Goal: Task Accomplishment & Management: Use online tool/utility

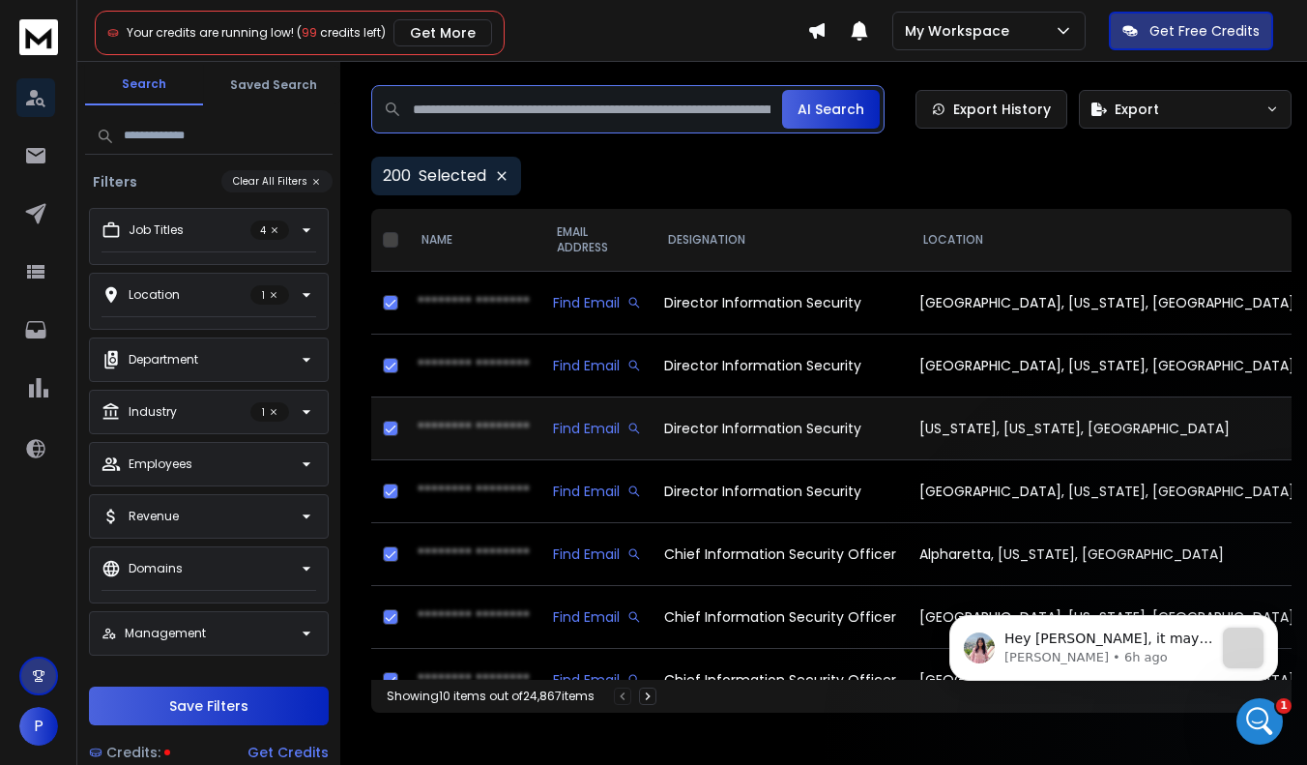
scroll to position [230, 0]
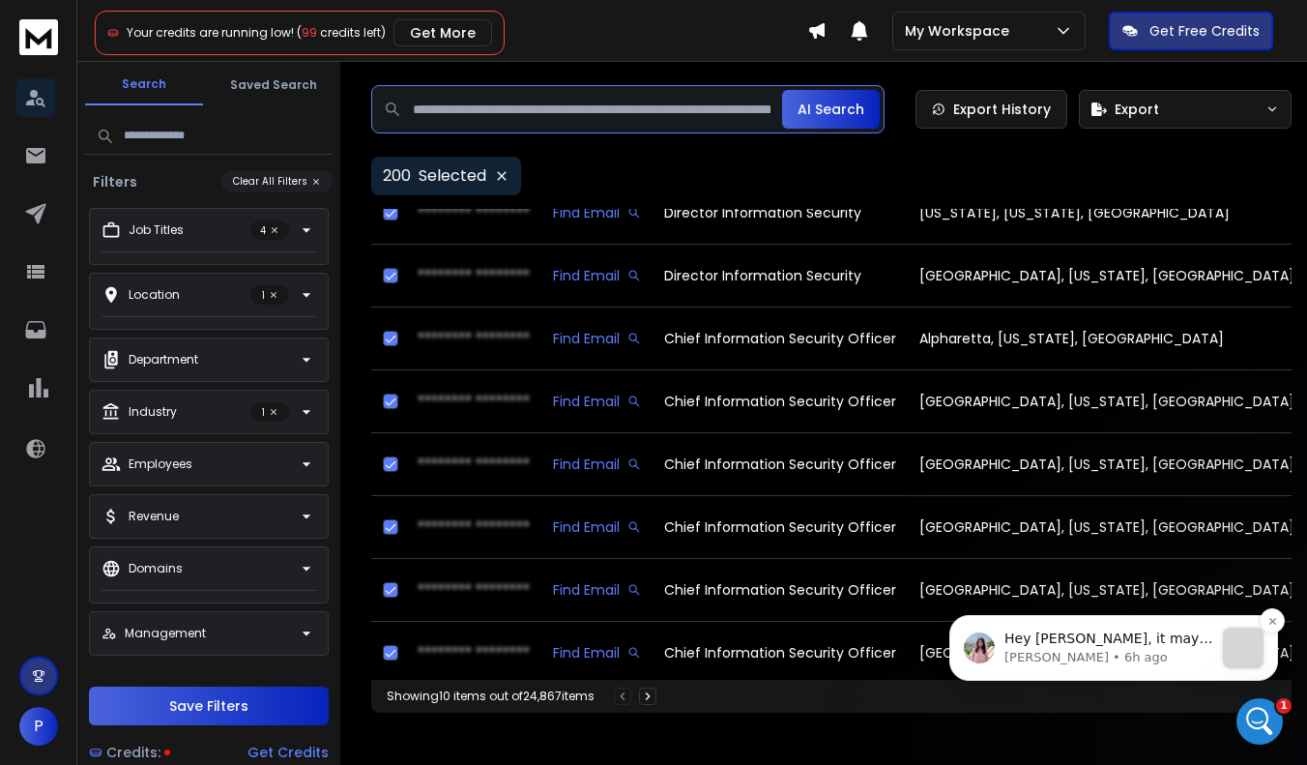
click at [1142, 649] on p "Lakshita • 6h ago" at bounding box center [1109, 657] width 209 height 17
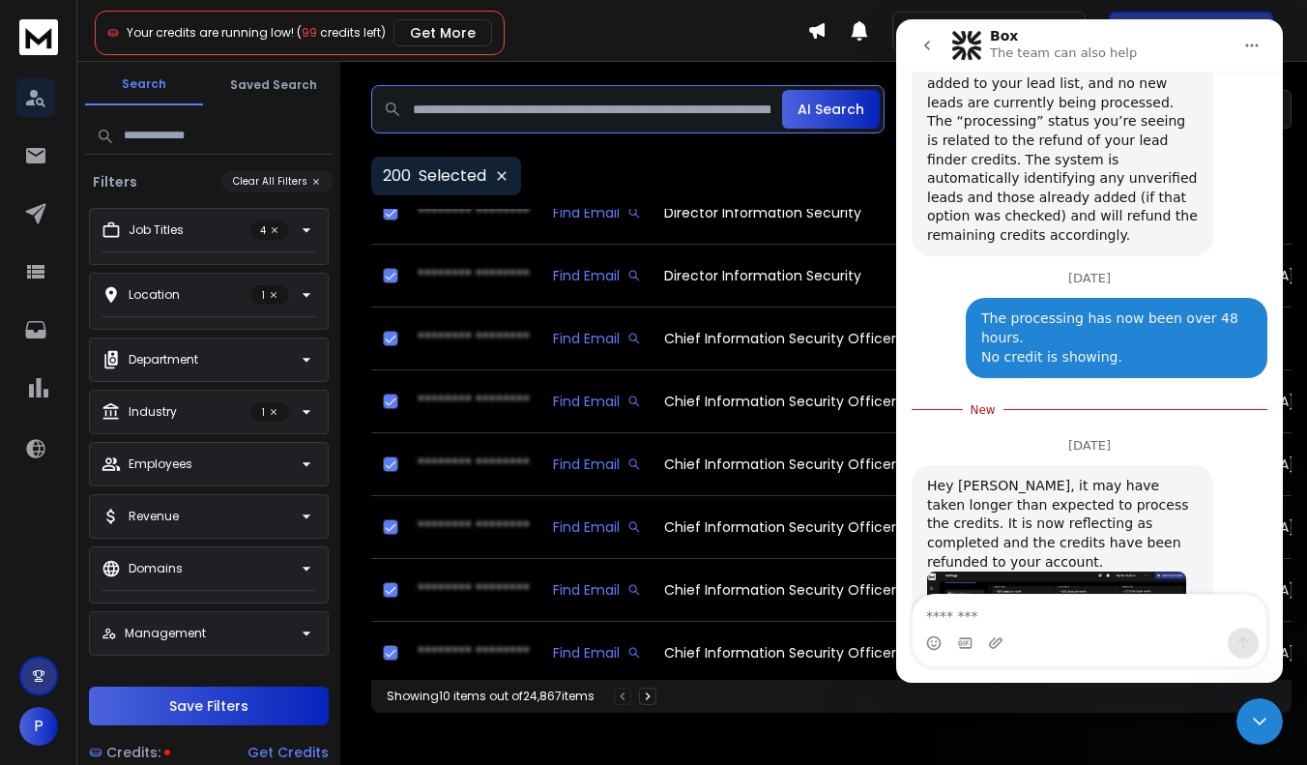
scroll to position [2264, 0]
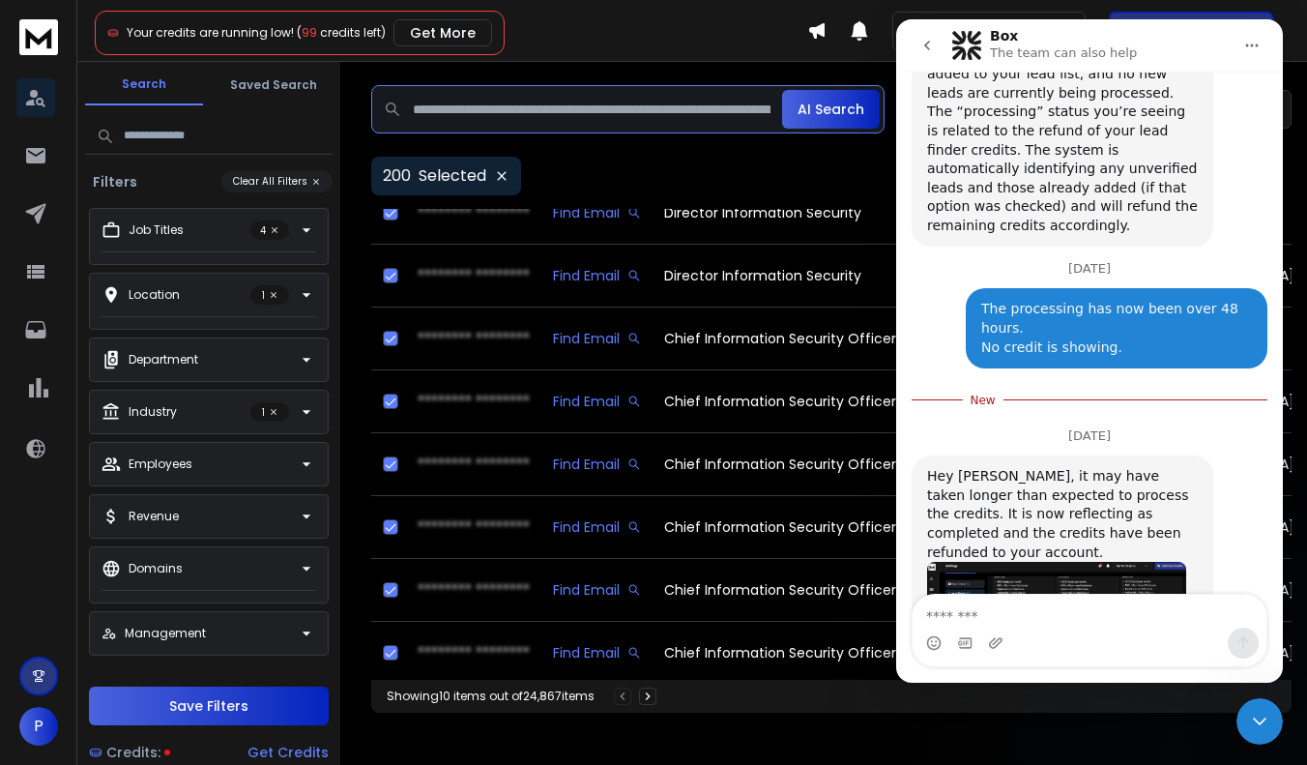
click at [980, 622] on textarea "Message…" at bounding box center [1090, 611] width 354 height 33
type textarea "**********"
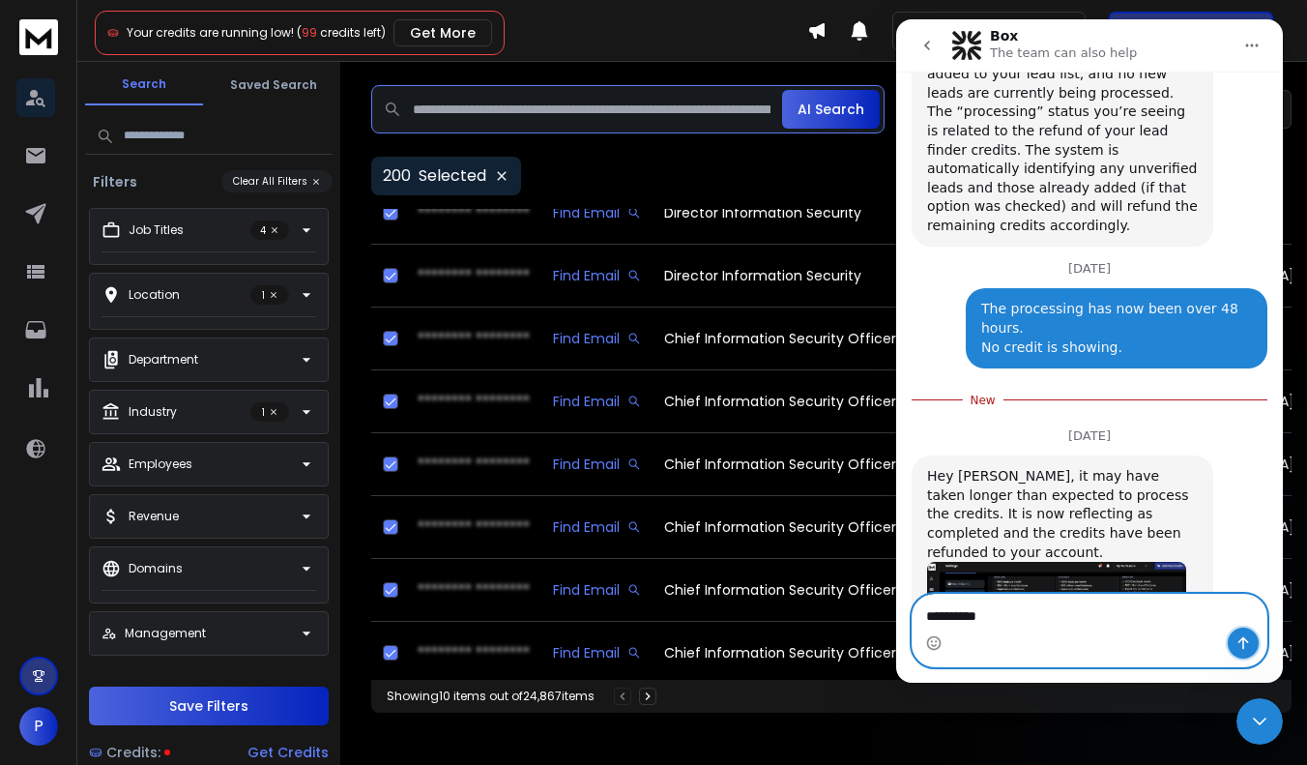
click at [1243, 642] on icon "Send a message…" at bounding box center [1243, 642] width 15 height 15
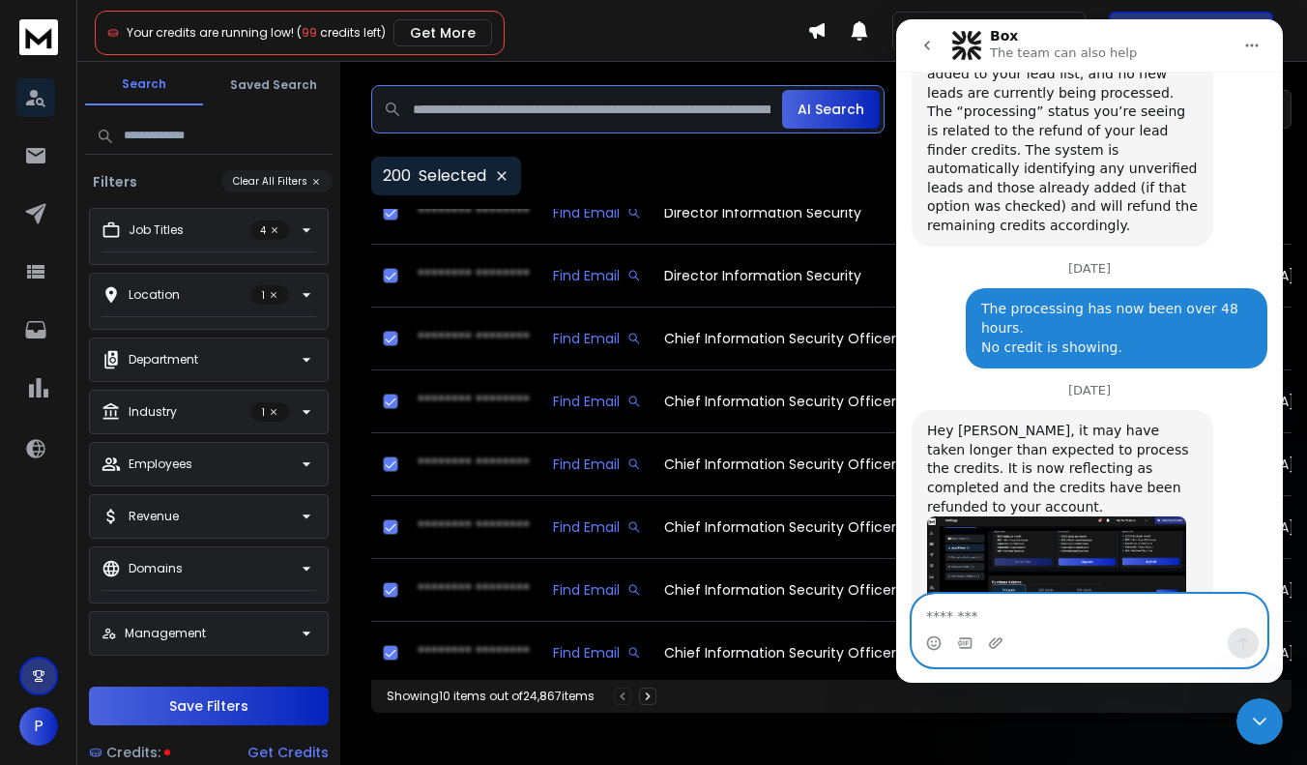
scroll to position [2275, 0]
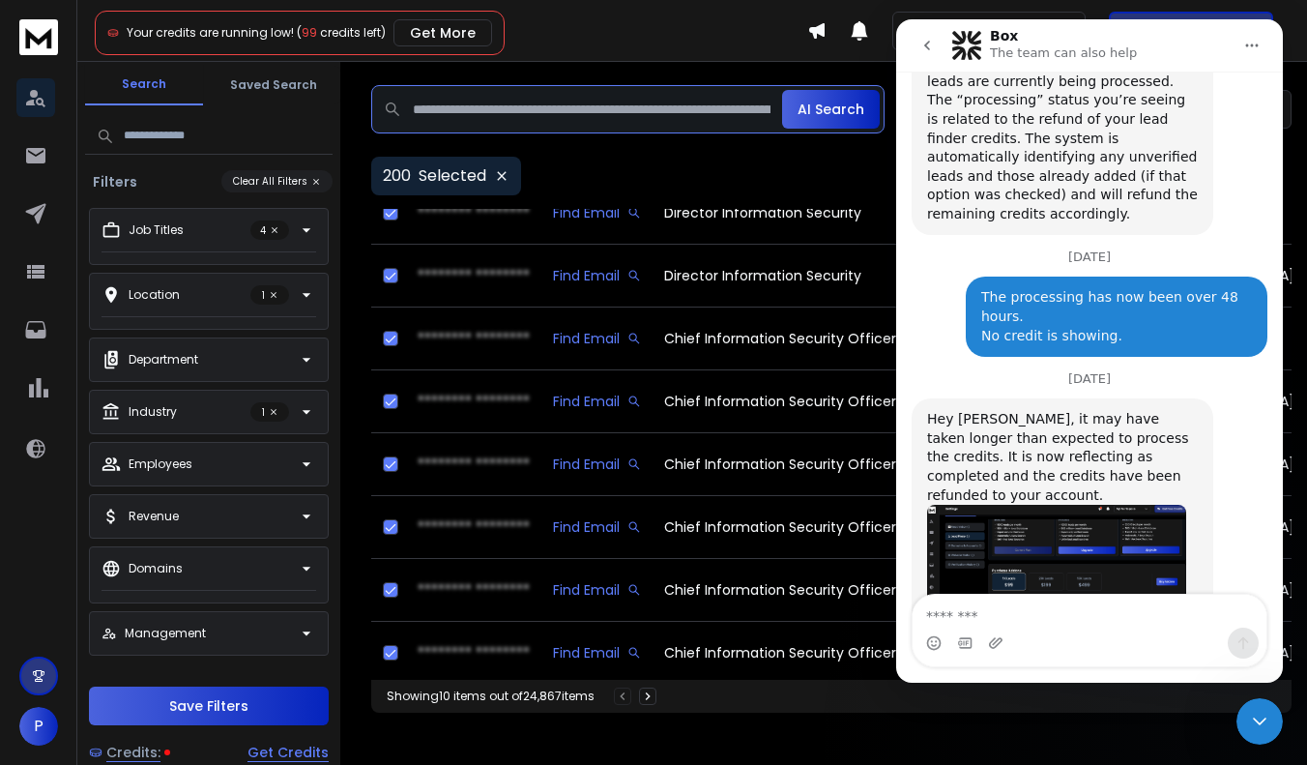
click at [119, 748] on span "Credits:" at bounding box center [133, 752] width 54 height 19
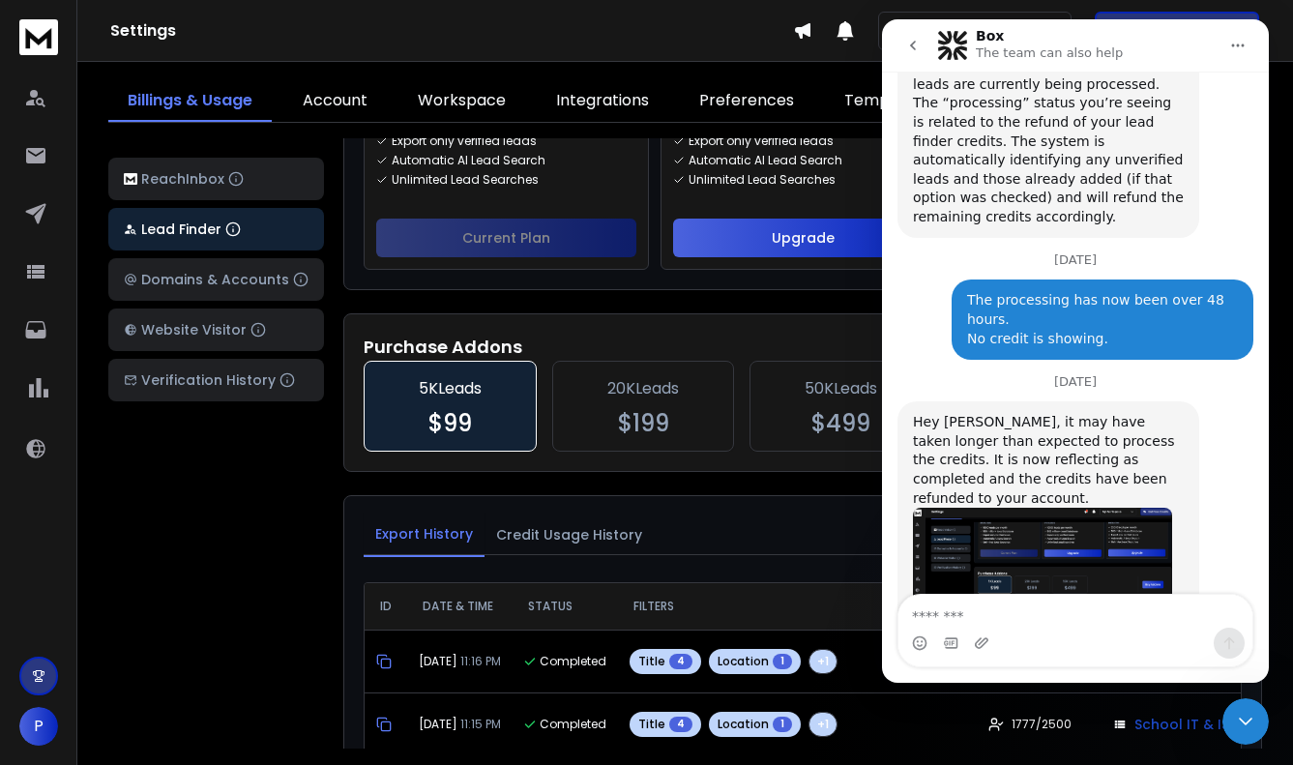
scroll to position [547, 0]
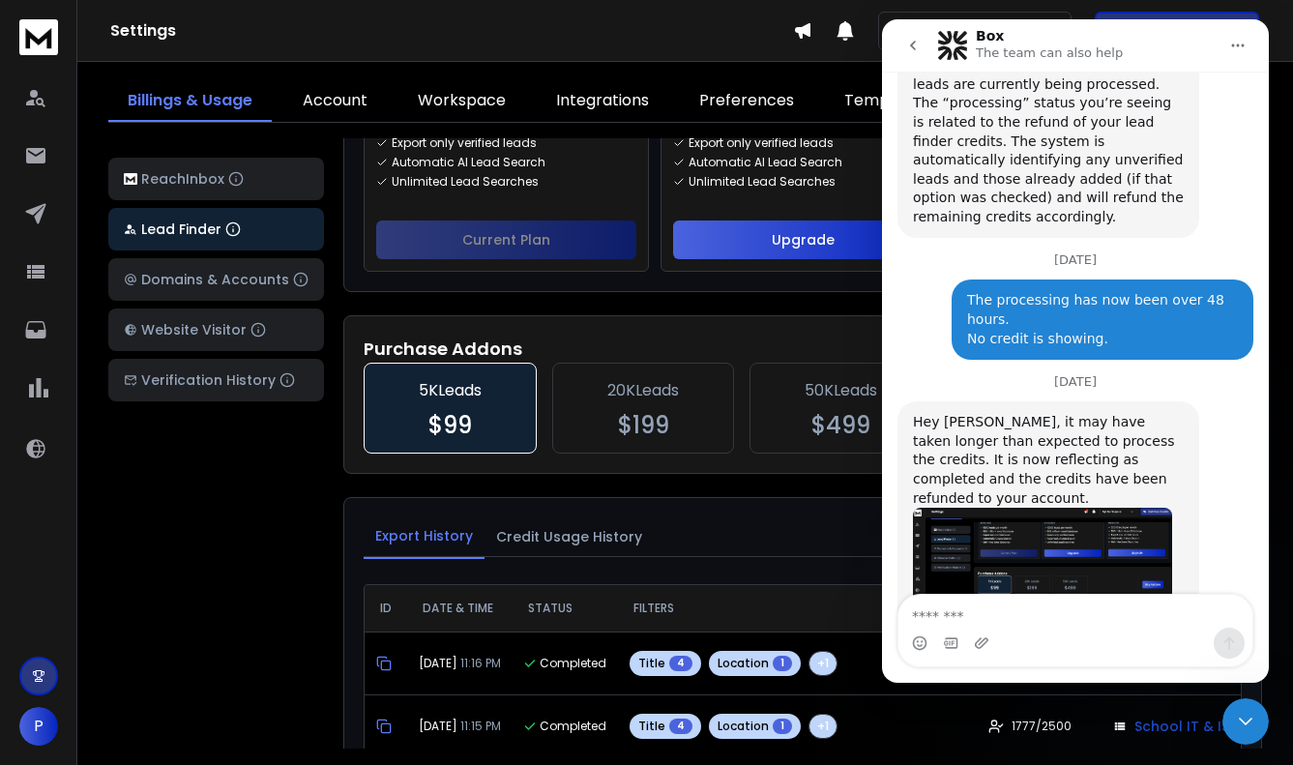
click at [1250, 717] on icon "Close Intercom Messenger" at bounding box center [1245, 721] width 23 height 23
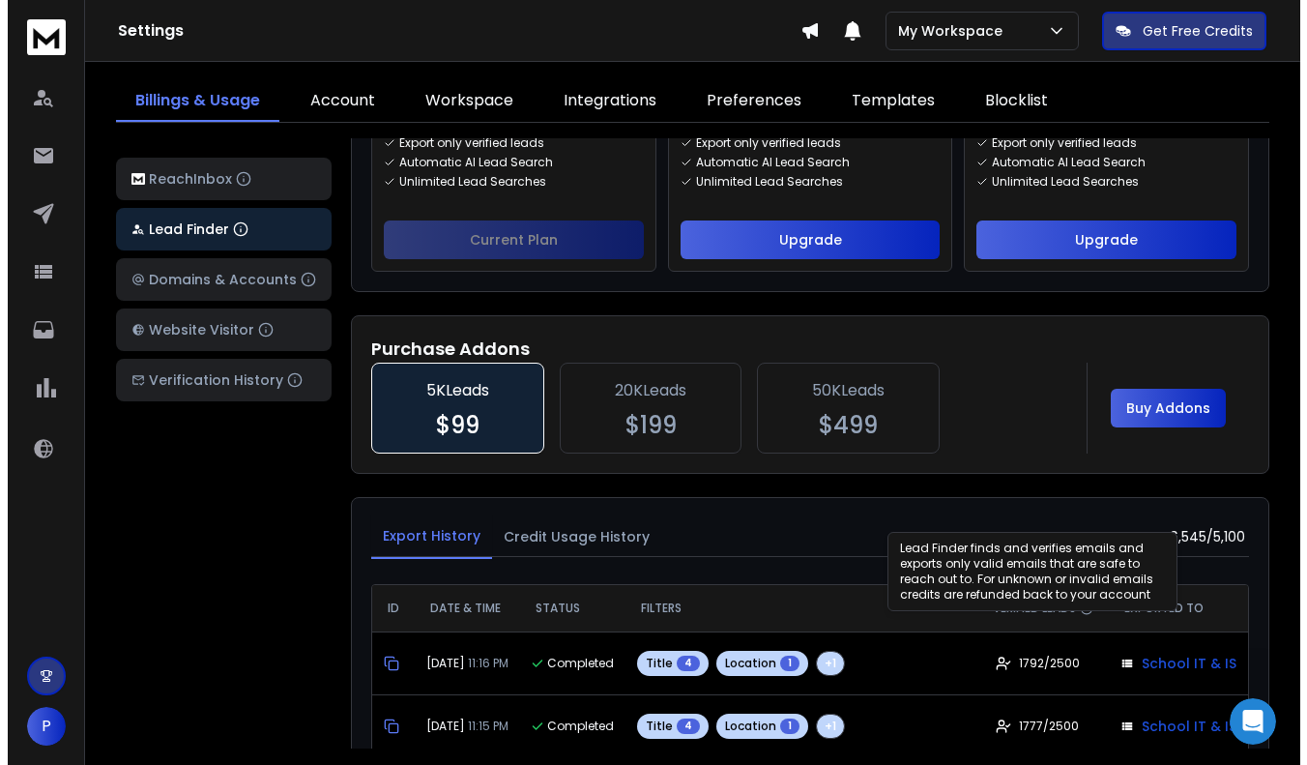
scroll to position [2275, 0]
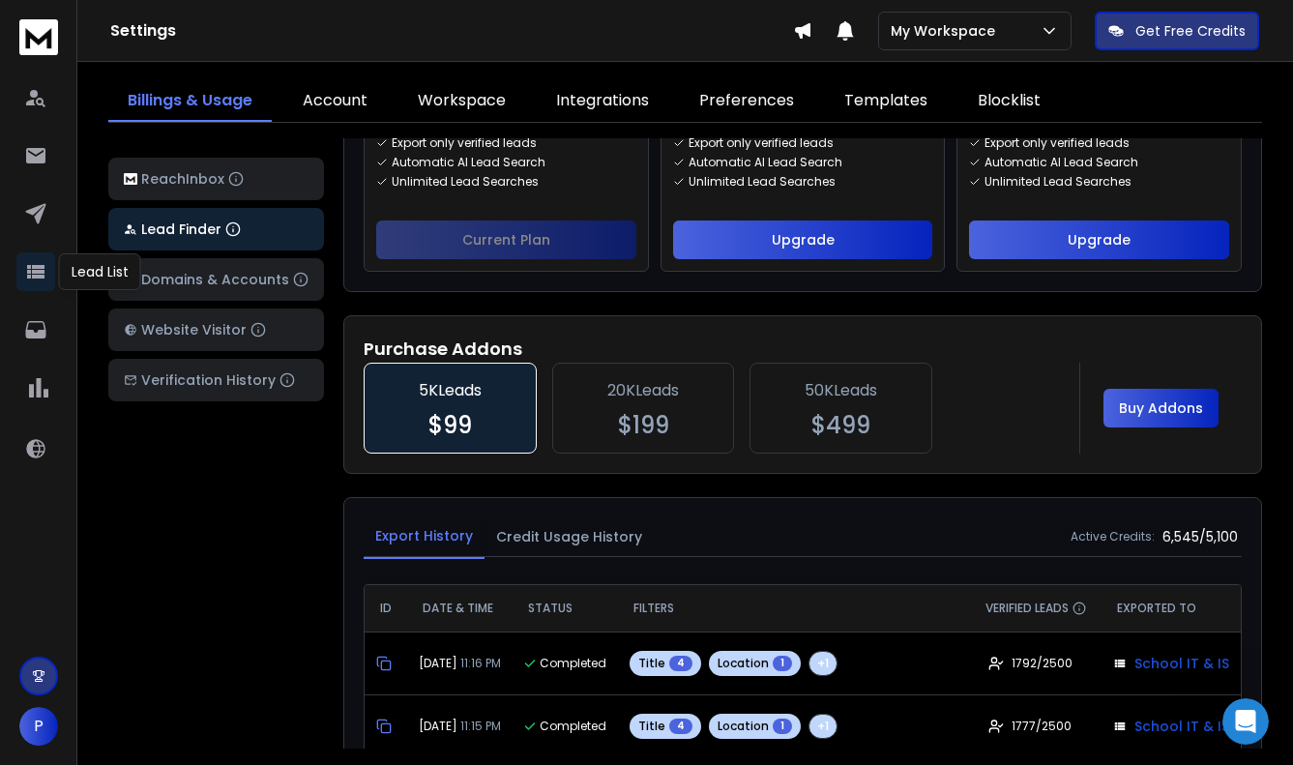
click at [39, 270] on icon at bounding box center [35, 272] width 17 height 14
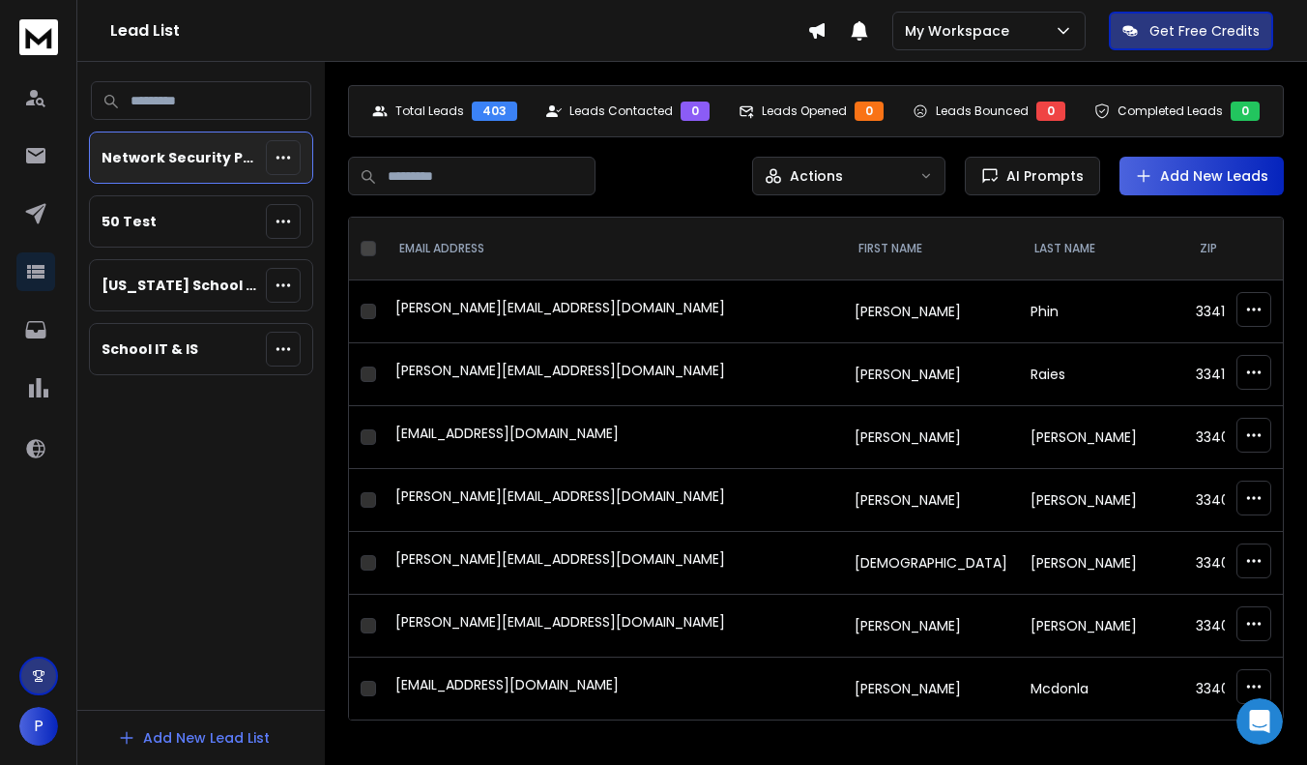
click at [136, 352] on p "School IT & IS" at bounding box center [150, 348] width 97 height 19
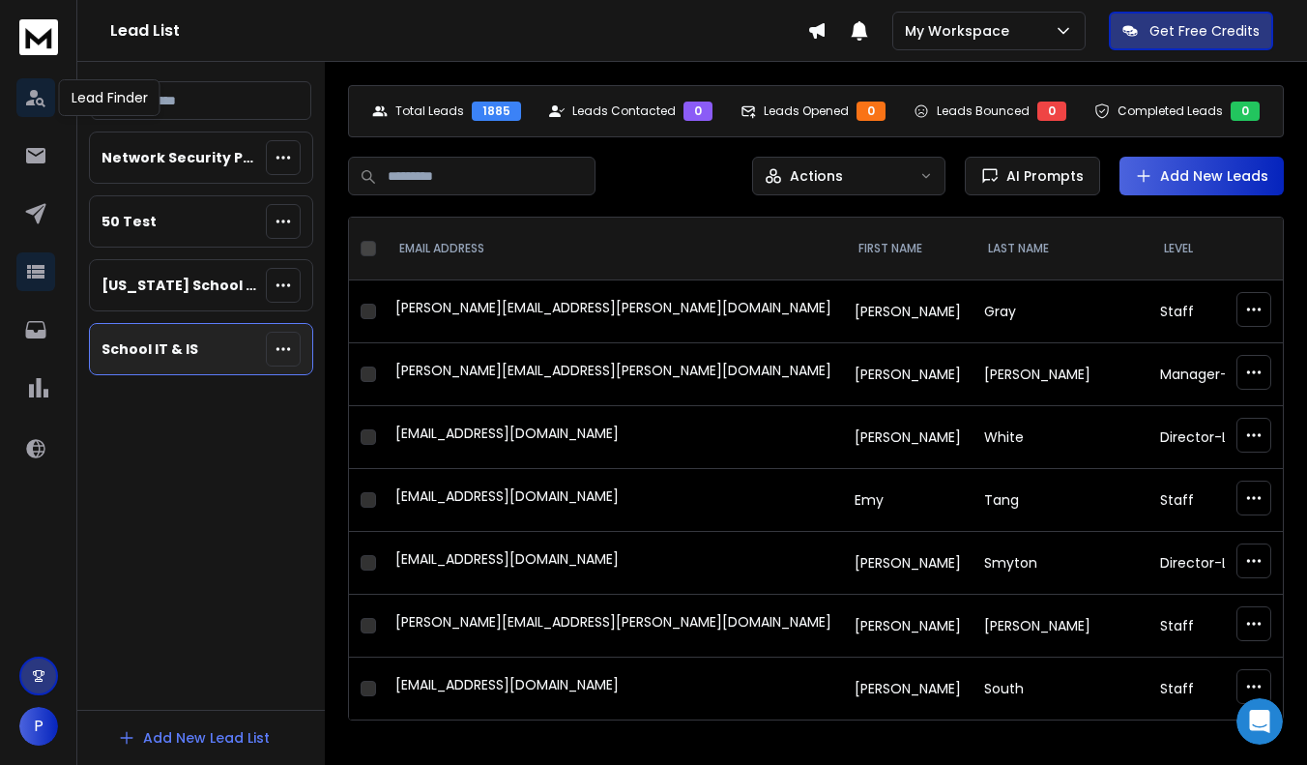
click at [32, 98] on icon at bounding box center [35, 97] width 23 height 23
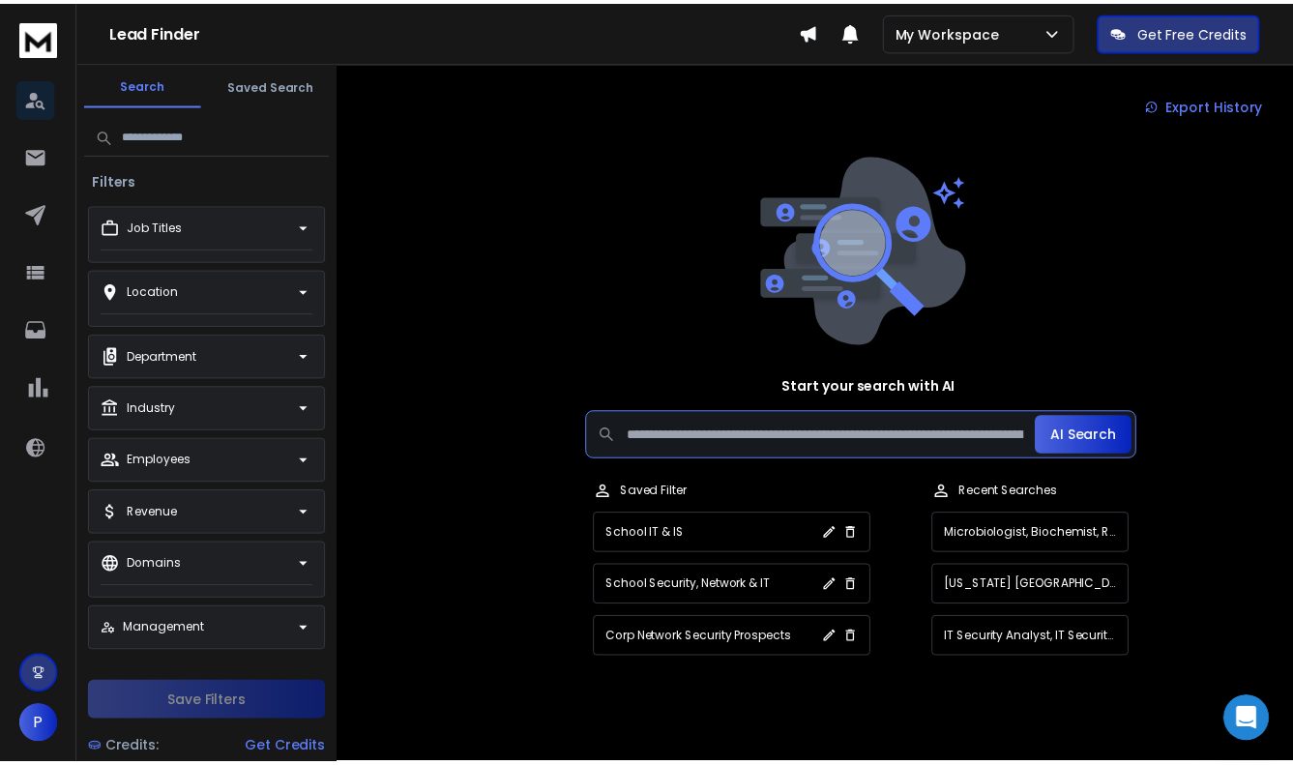
scroll to position [30, 0]
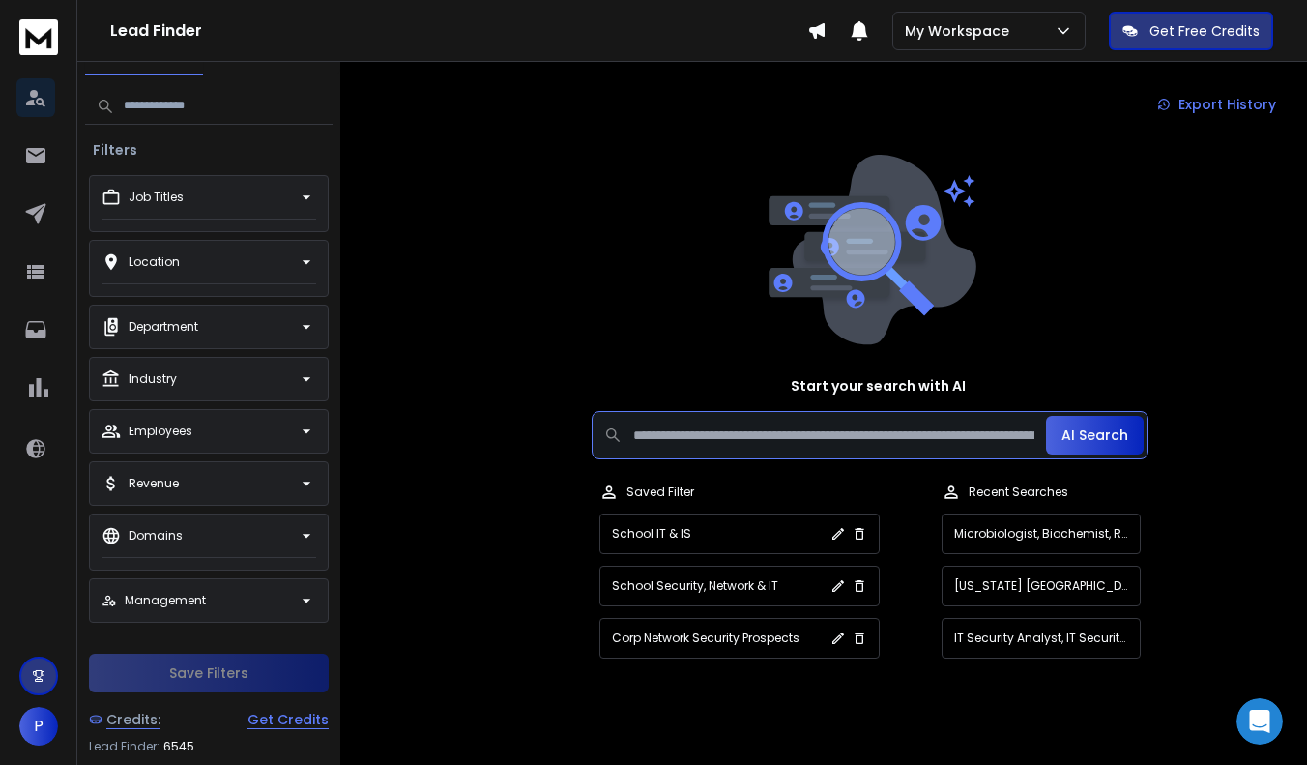
click at [136, 718] on span "Credits:" at bounding box center [133, 719] width 54 height 19
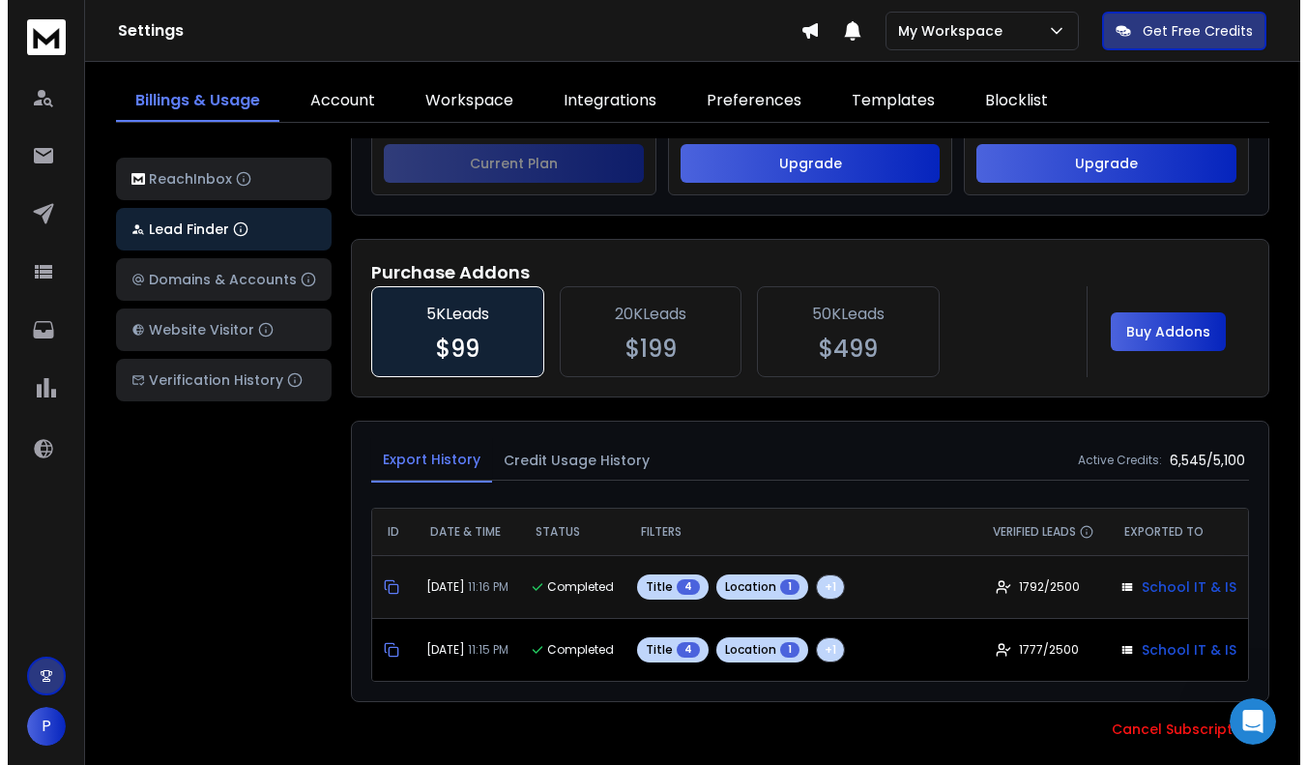
scroll to position [638, 0]
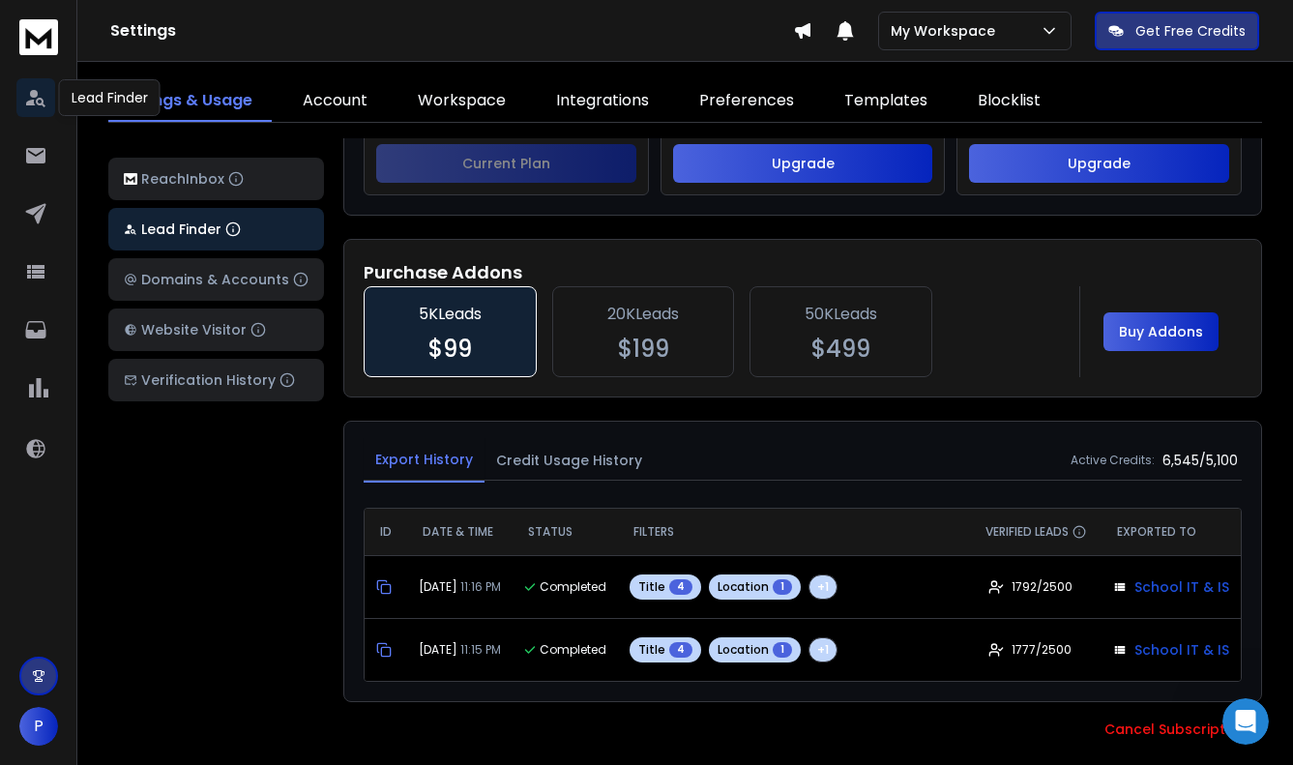
click at [34, 102] on icon at bounding box center [35, 97] width 23 height 23
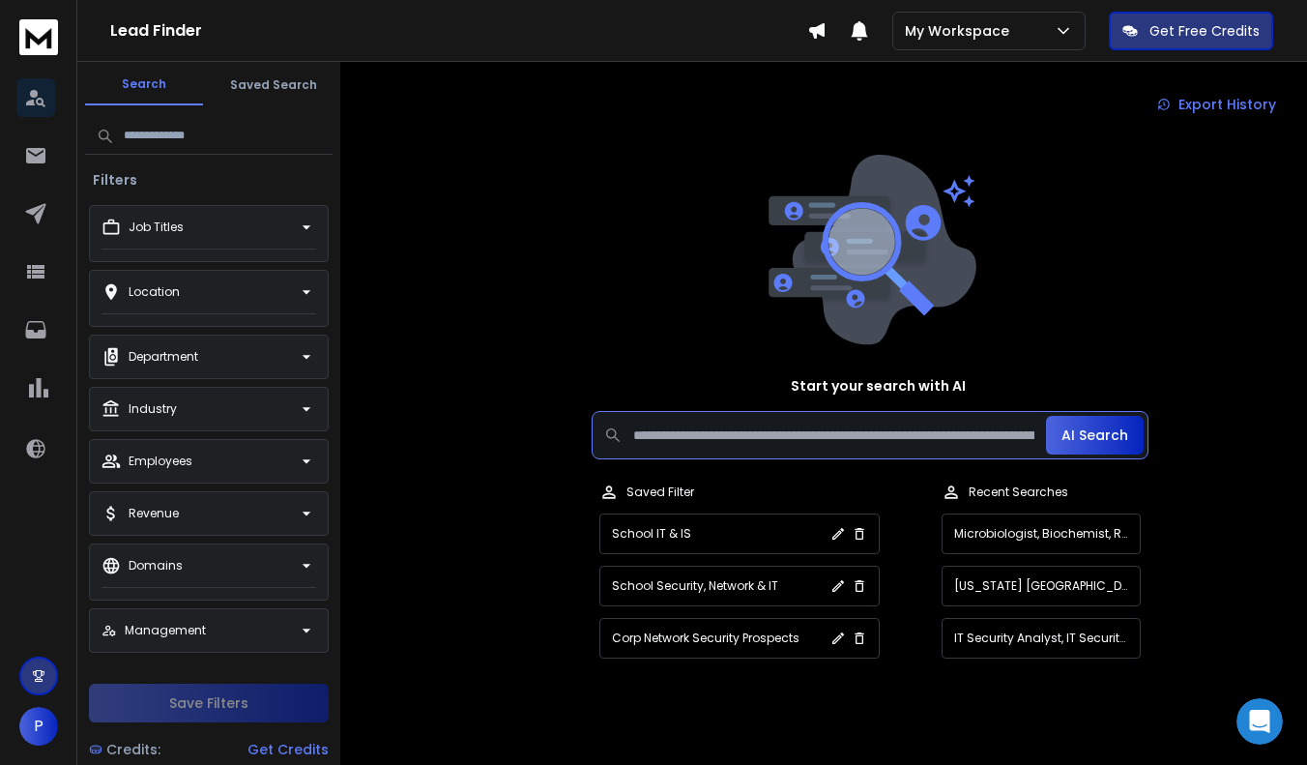
click at [700, 531] on button "School IT & IS" at bounding box center [740, 533] width 280 height 41
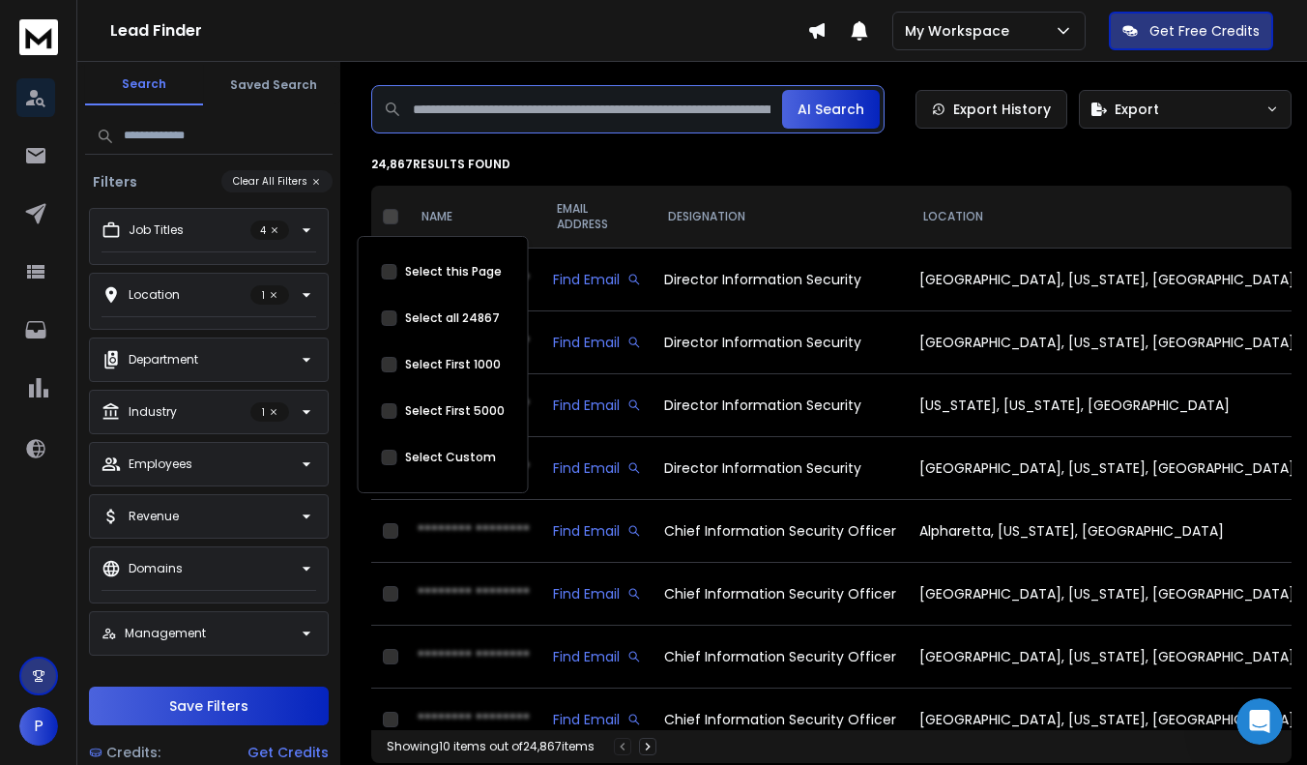
click at [432, 457] on label "Select Custom" at bounding box center [450, 457] width 91 height 15
click at [394, 454] on button "Select this Page" at bounding box center [389, 457] width 15 height 15
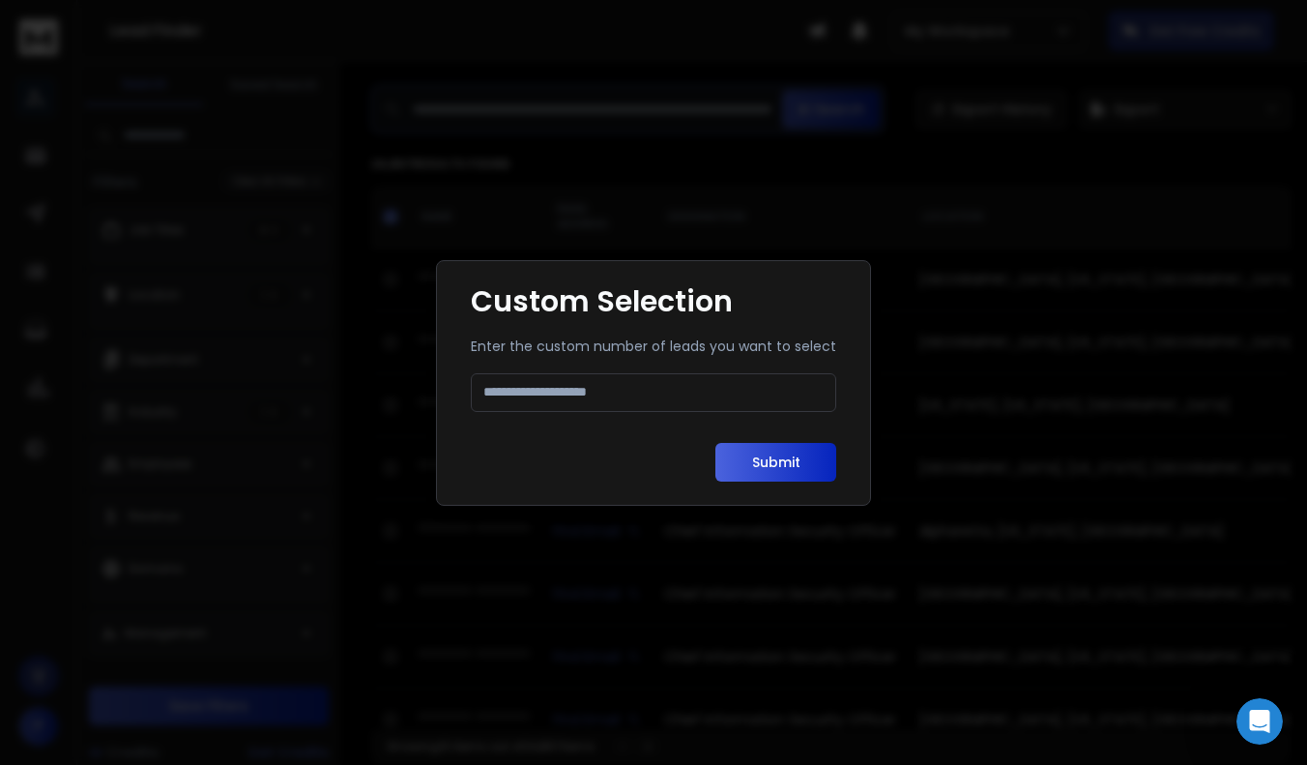
click at [527, 384] on input "number" at bounding box center [654, 392] width 366 height 39
type input "***"
click at [771, 455] on button "Submit" at bounding box center [776, 462] width 121 height 39
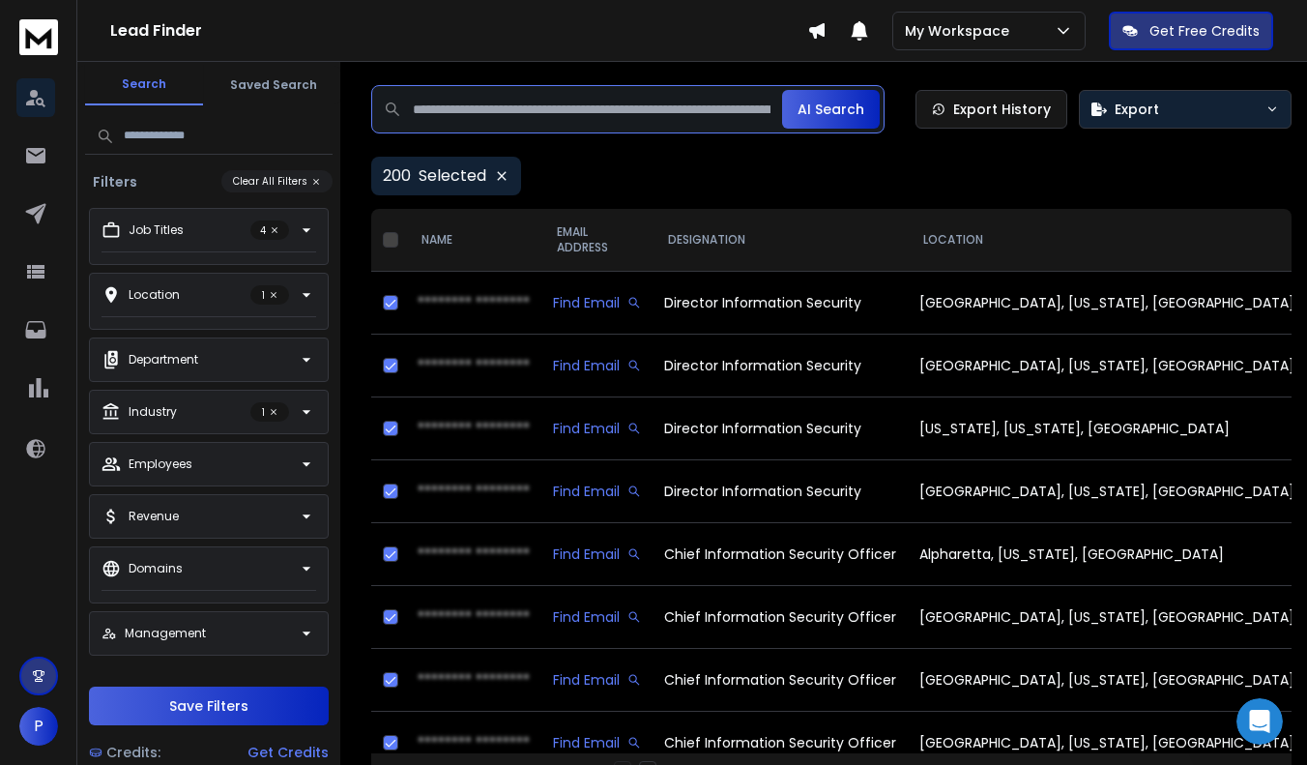
click at [1276, 107] on icon "button" at bounding box center [1273, 109] width 14 height 15
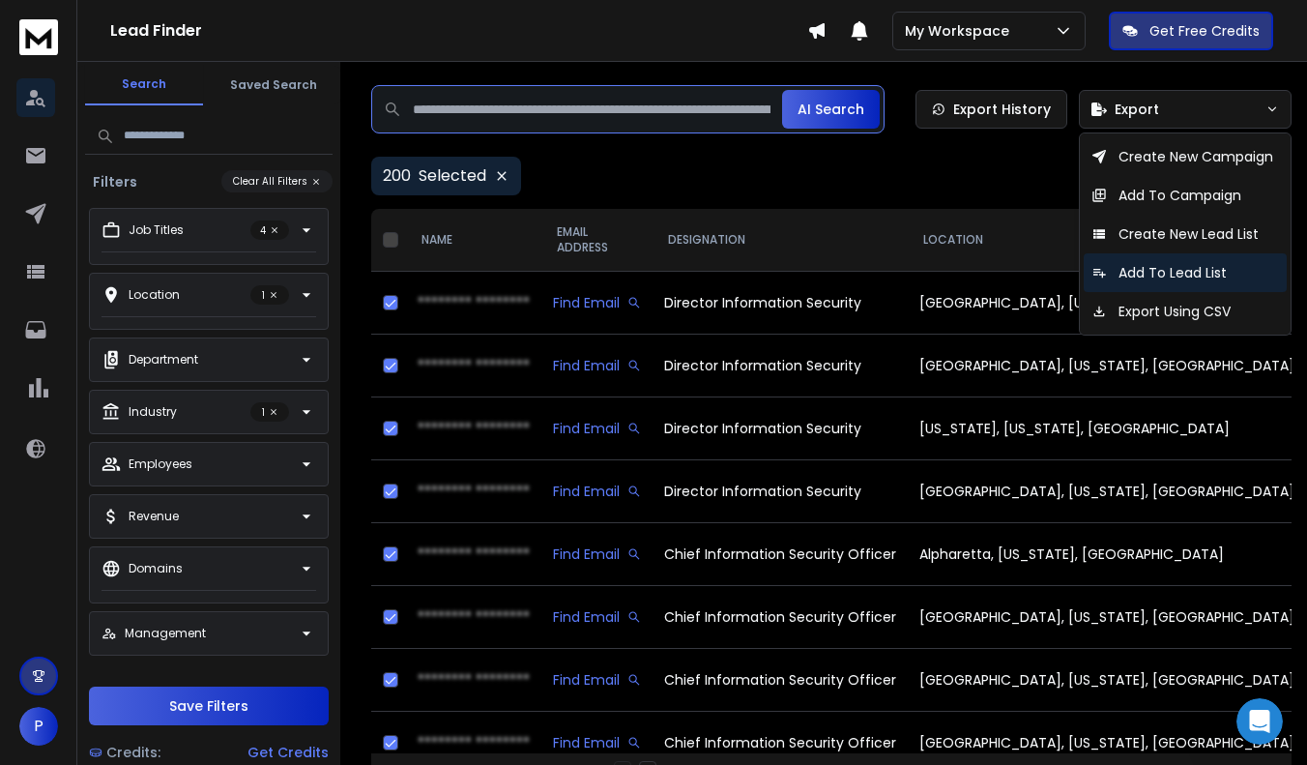
click at [1179, 269] on p "Add To Lead List" at bounding box center [1173, 272] width 116 height 27
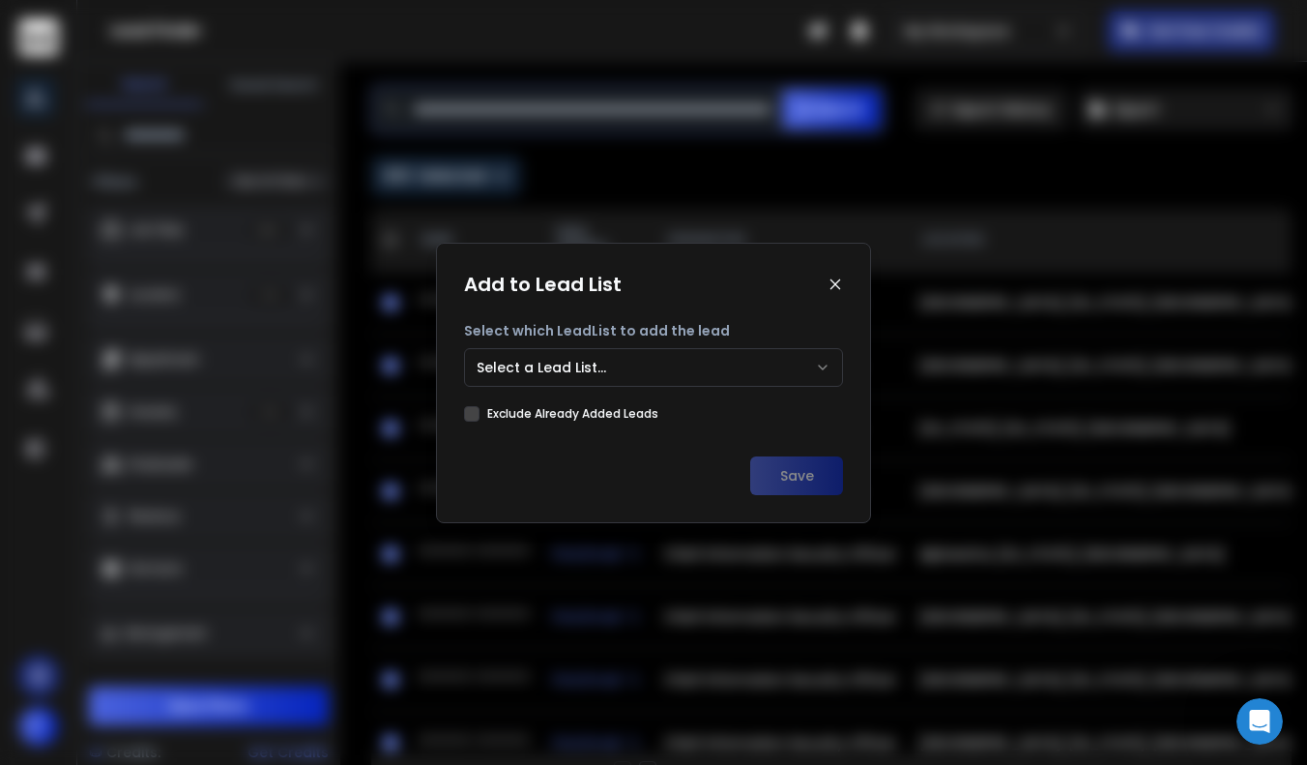
click at [820, 366] on icon "button" at bounding box center [823, 368] width 8 height 4
click at [471, 416] on button "Exclude Already Added Leads" at bounding box center [471, 413] width 15 height 15
click at [801, 475] on button "Save" at bounding box center [796, 475] width 93 height 39
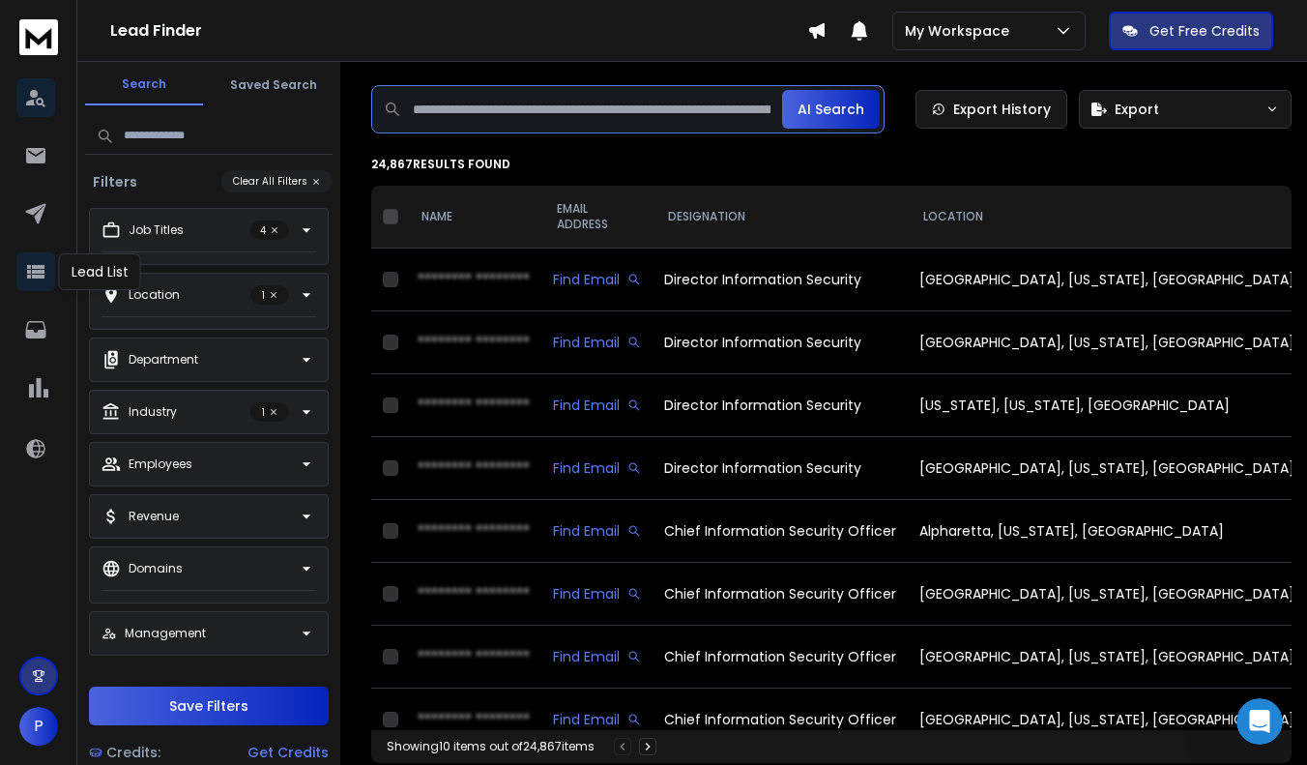
click at [27, 270] on icon at bounding box center [35, 272] width 17 height 14
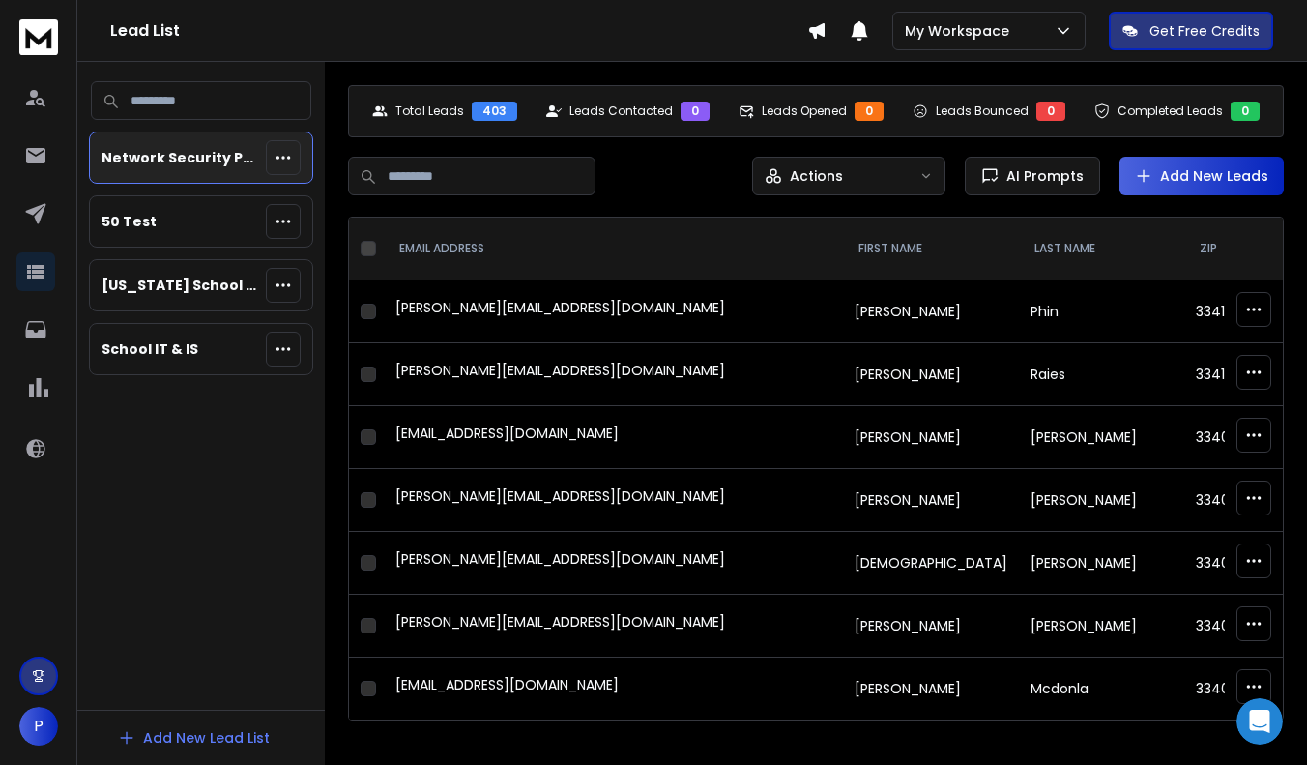
click at [172, 349] on p "School IT & IS" at bounding box center [150, 348] width 97 height 19
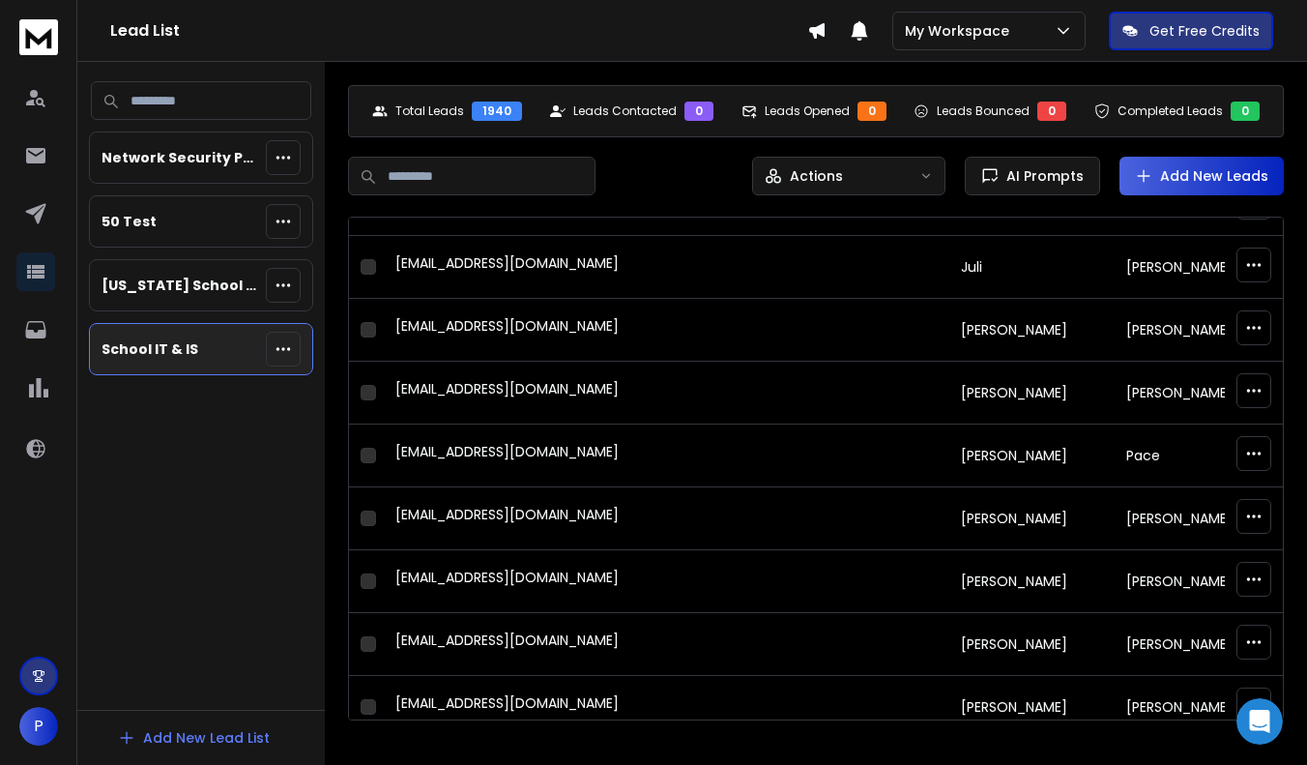
scroll to position [470, 0]
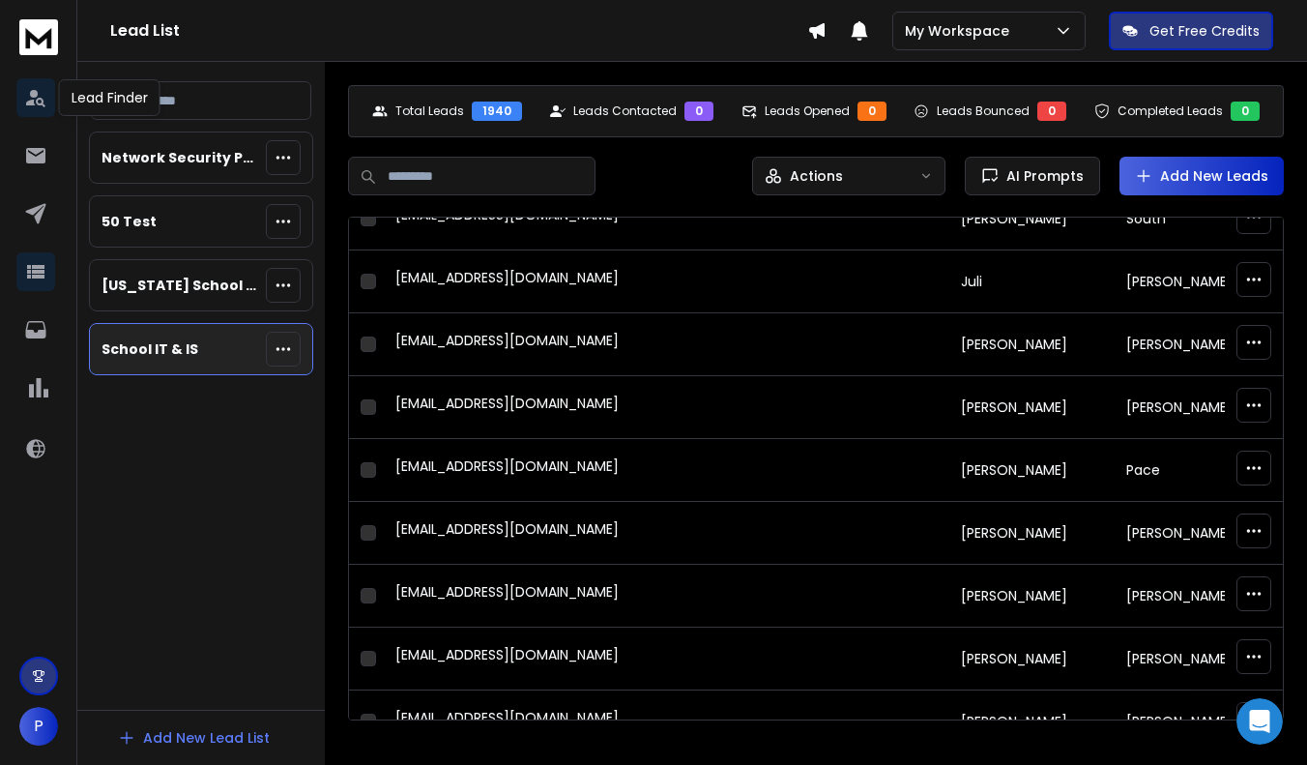
click at [32, 94] on circle at bounding box center [34, 94] width 8 height 8
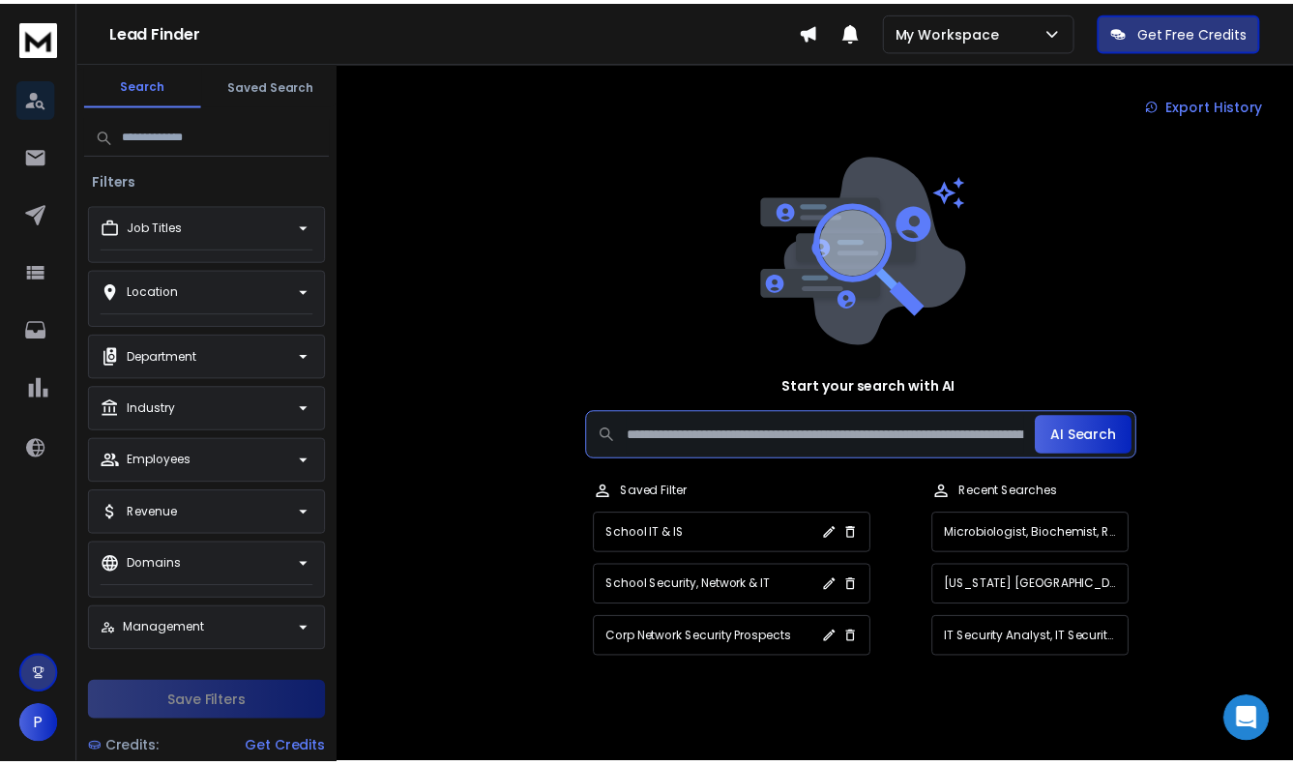
scroll to position [126, 0]
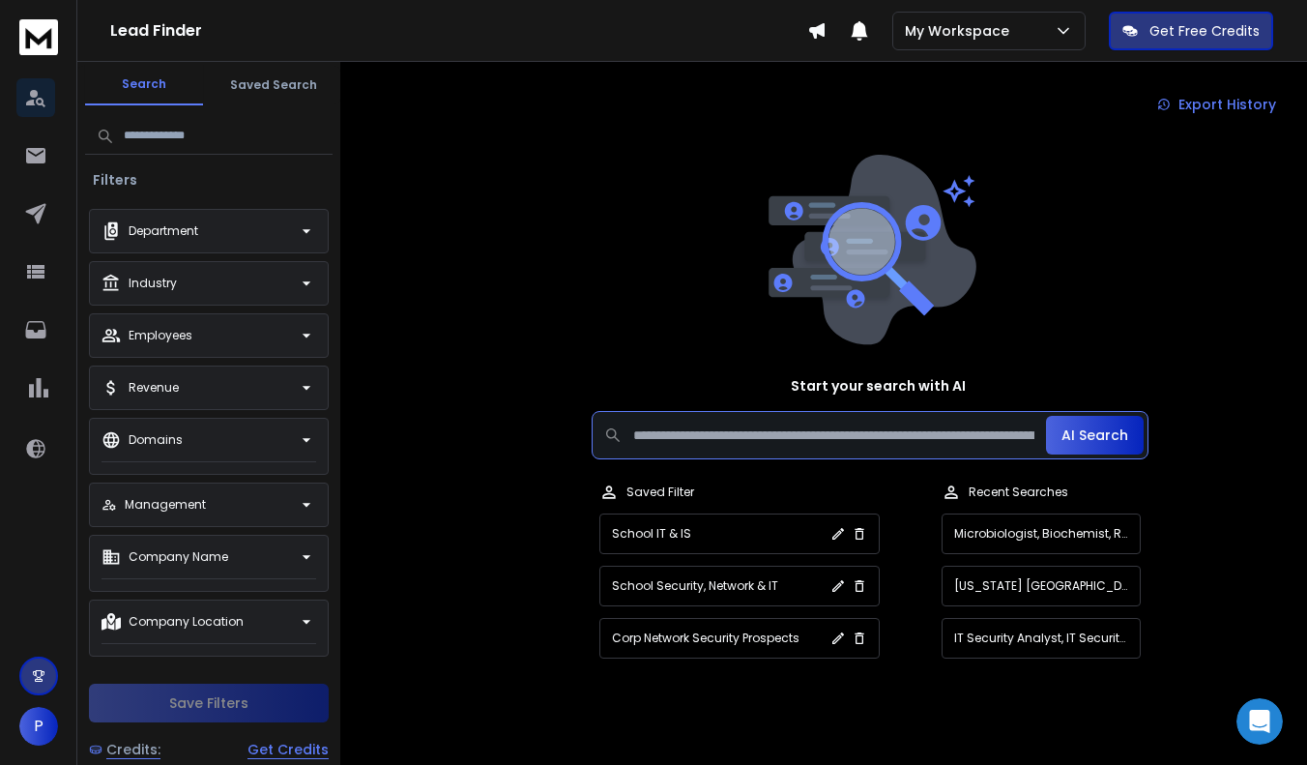
click at [131, 751] on span "Credits:" at bounding box center [133, 749] width 54 height 19
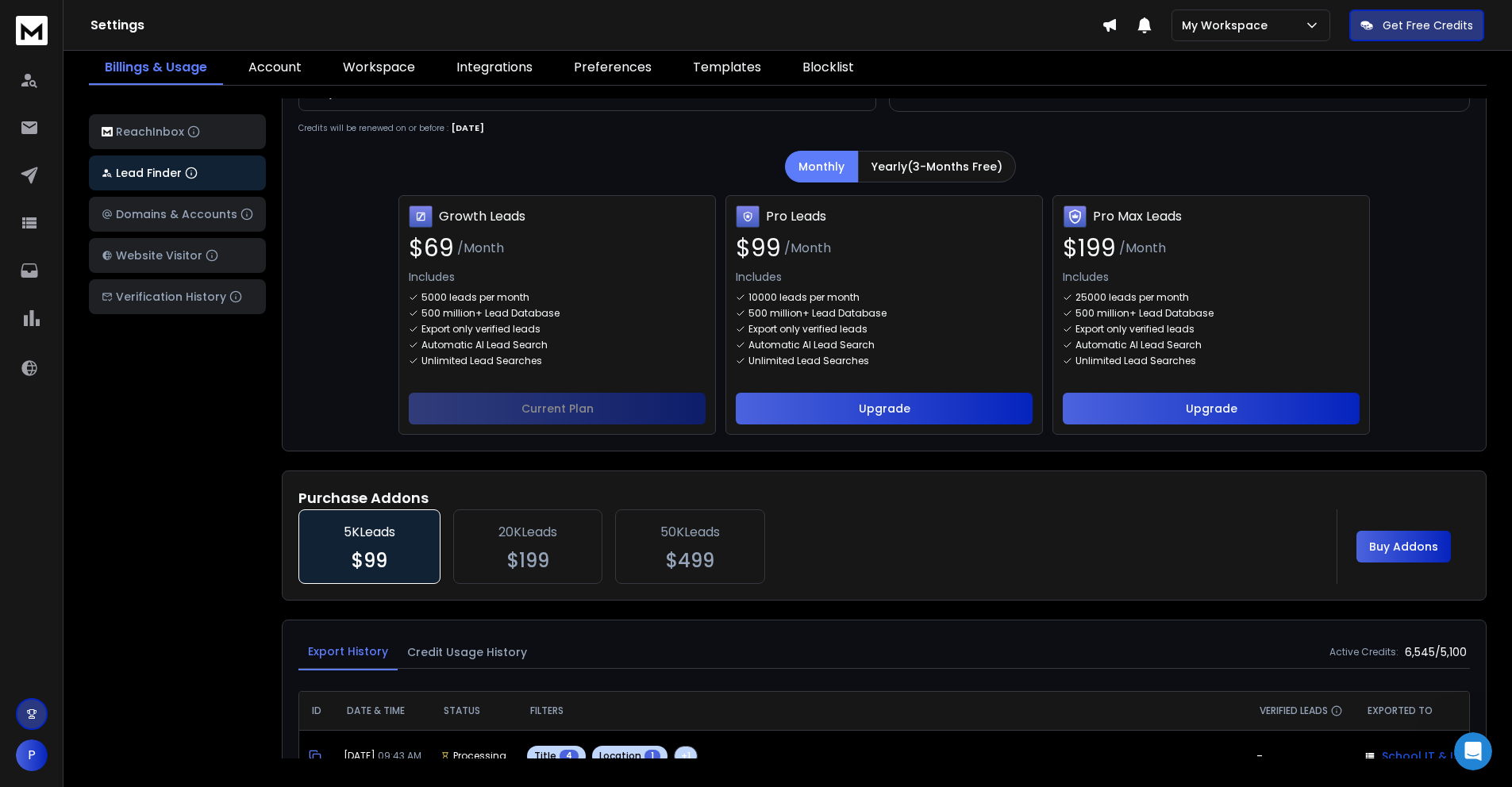
scroll to position [416, 0]
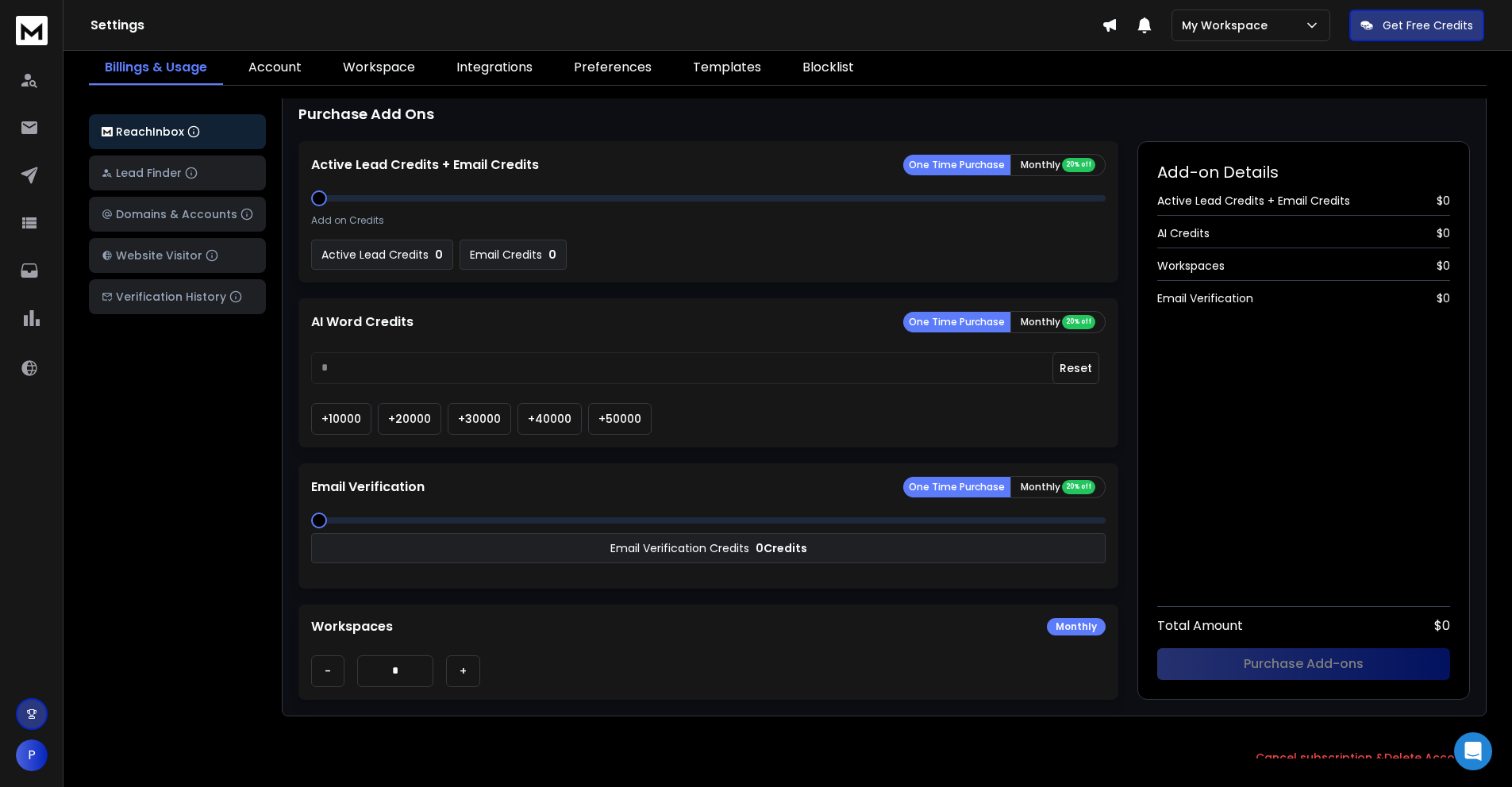
scroll to position [859, 0]
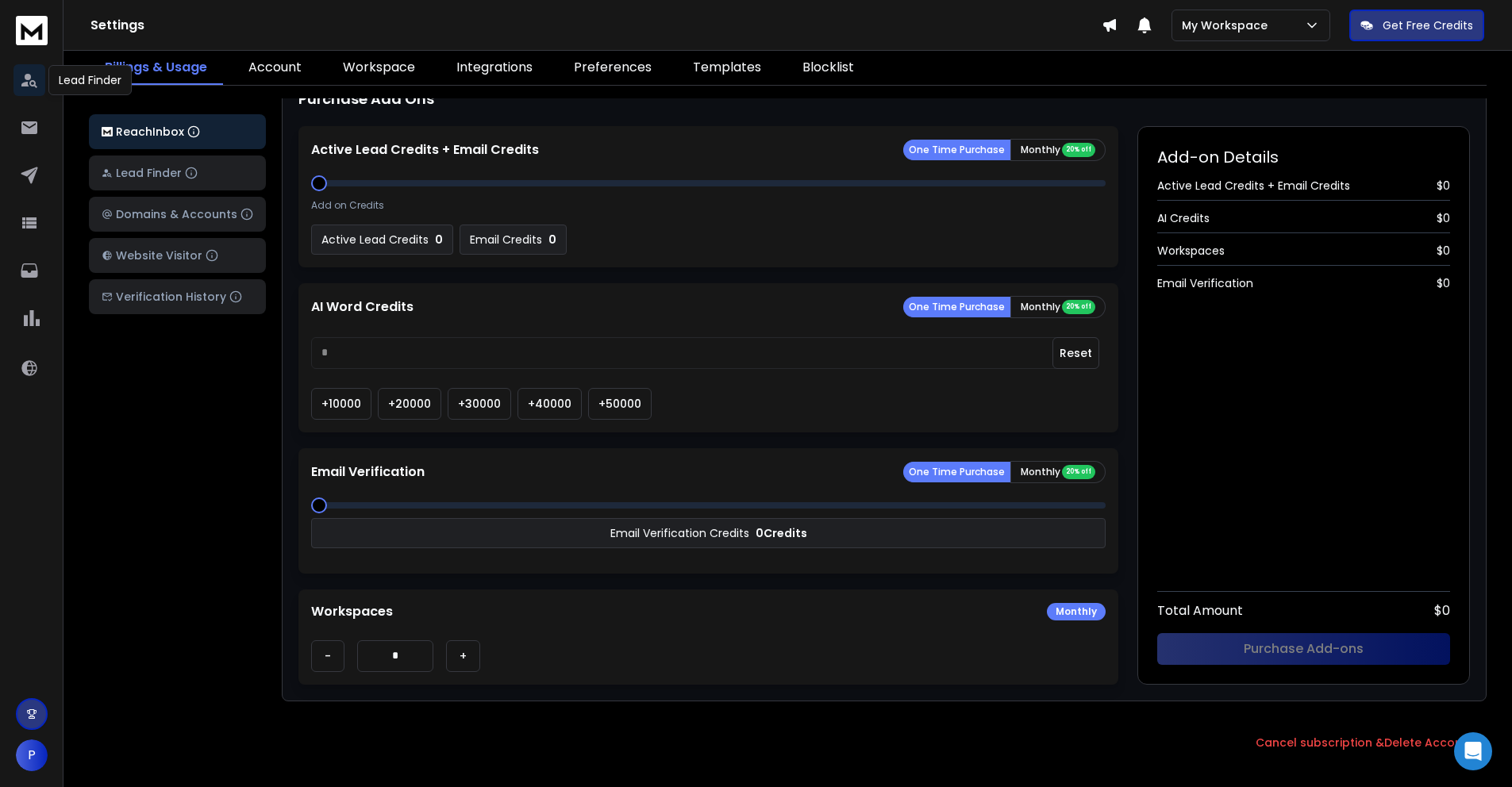
click at [31, 80] on icon at bounding box center [29, 85] width 16 height 8
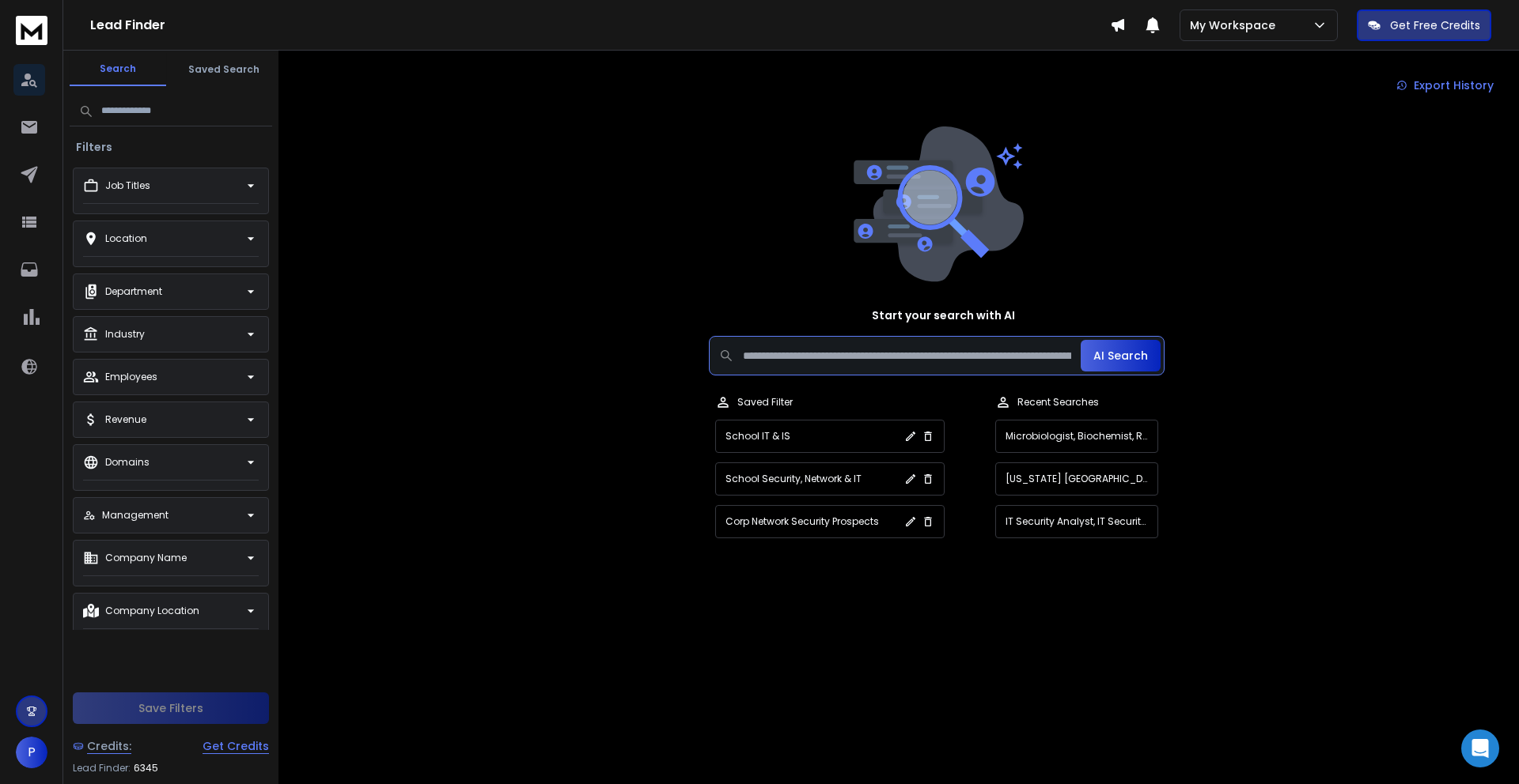
click at [101, 746] on span "Credits:" at bounding box center [109, 746] width 44 height 16
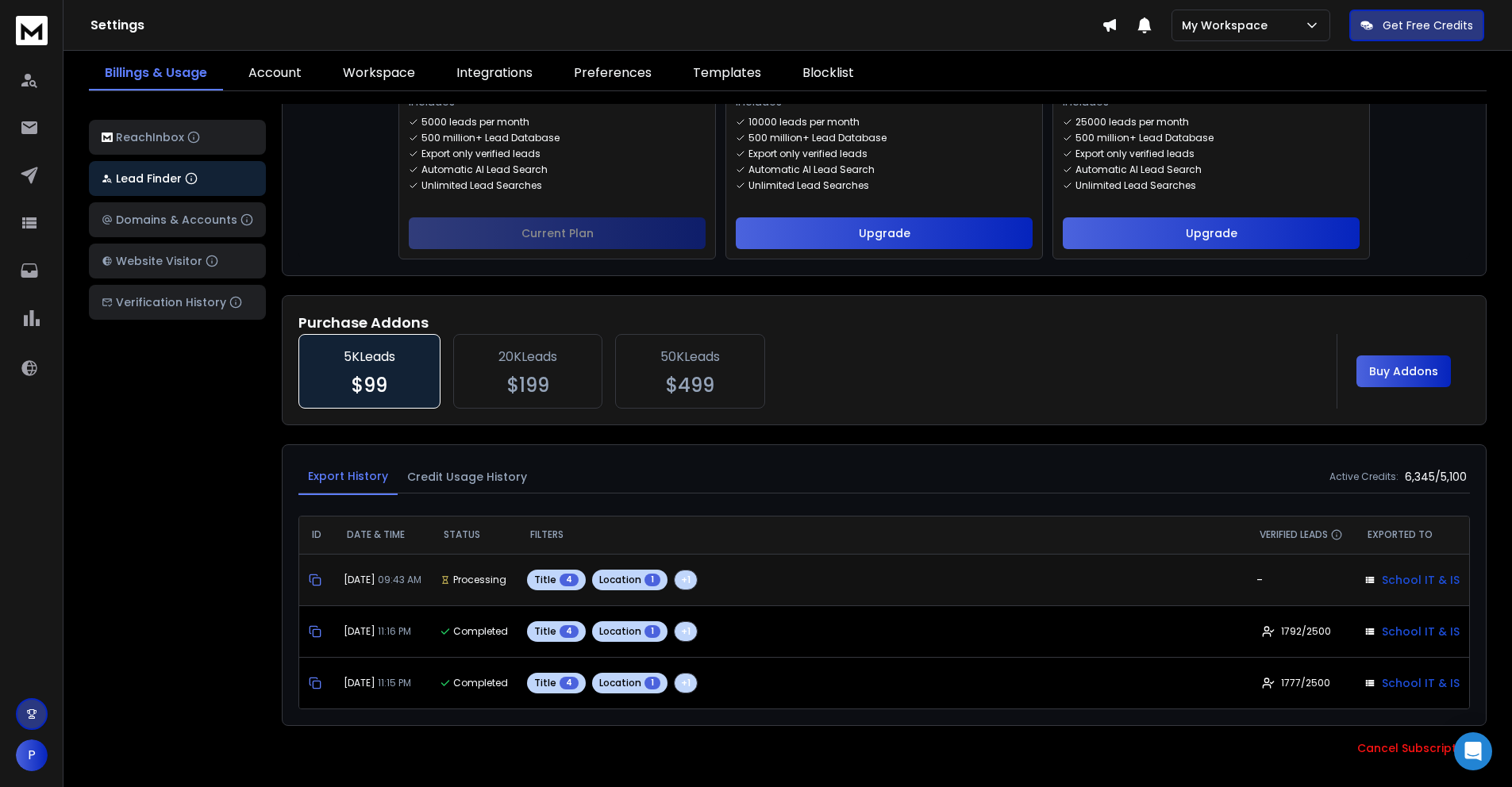
scroll to position [15, 0]
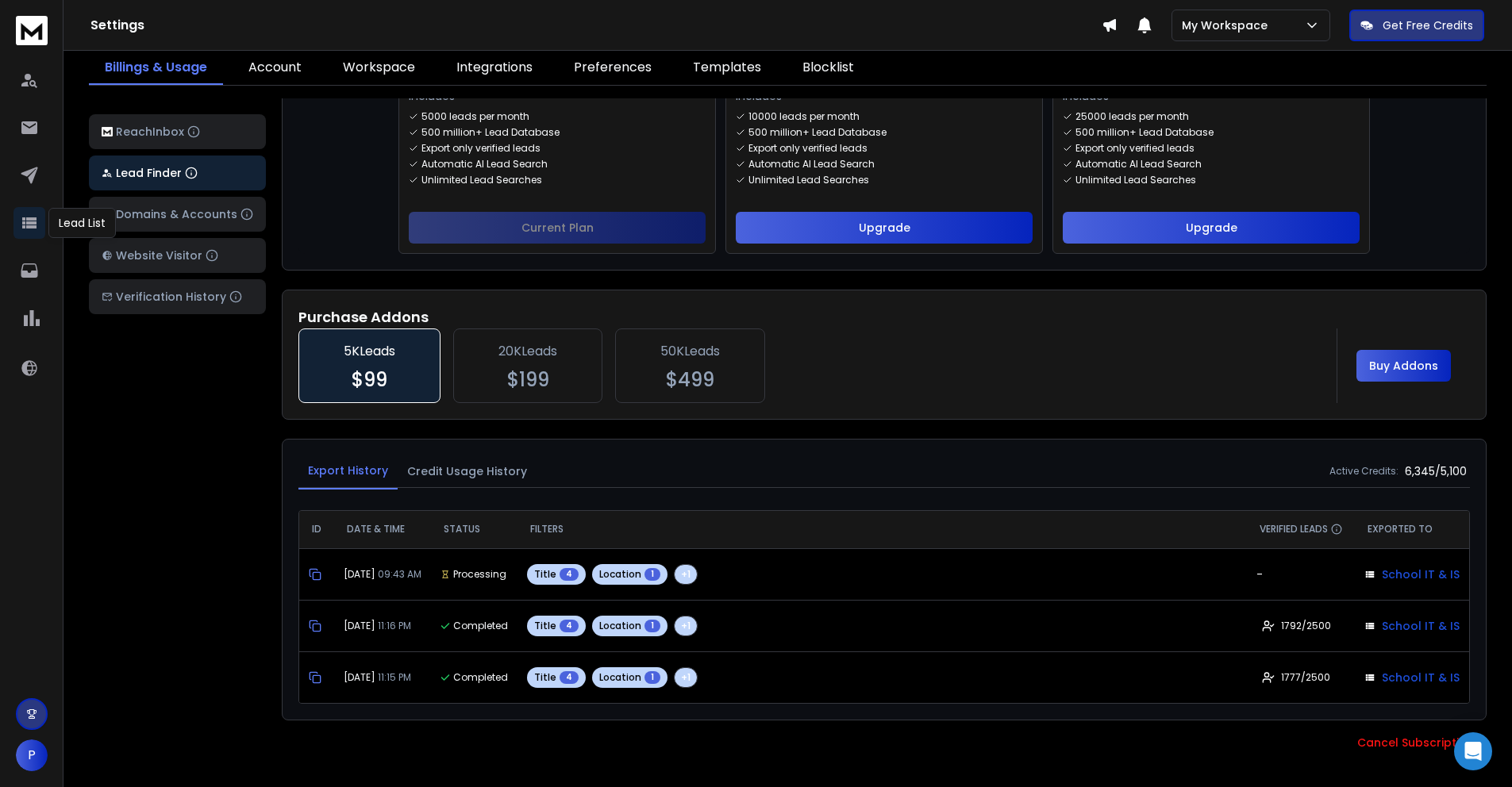
click at [39, 224] on link at bounding box center [29, 222] width 32 height 32
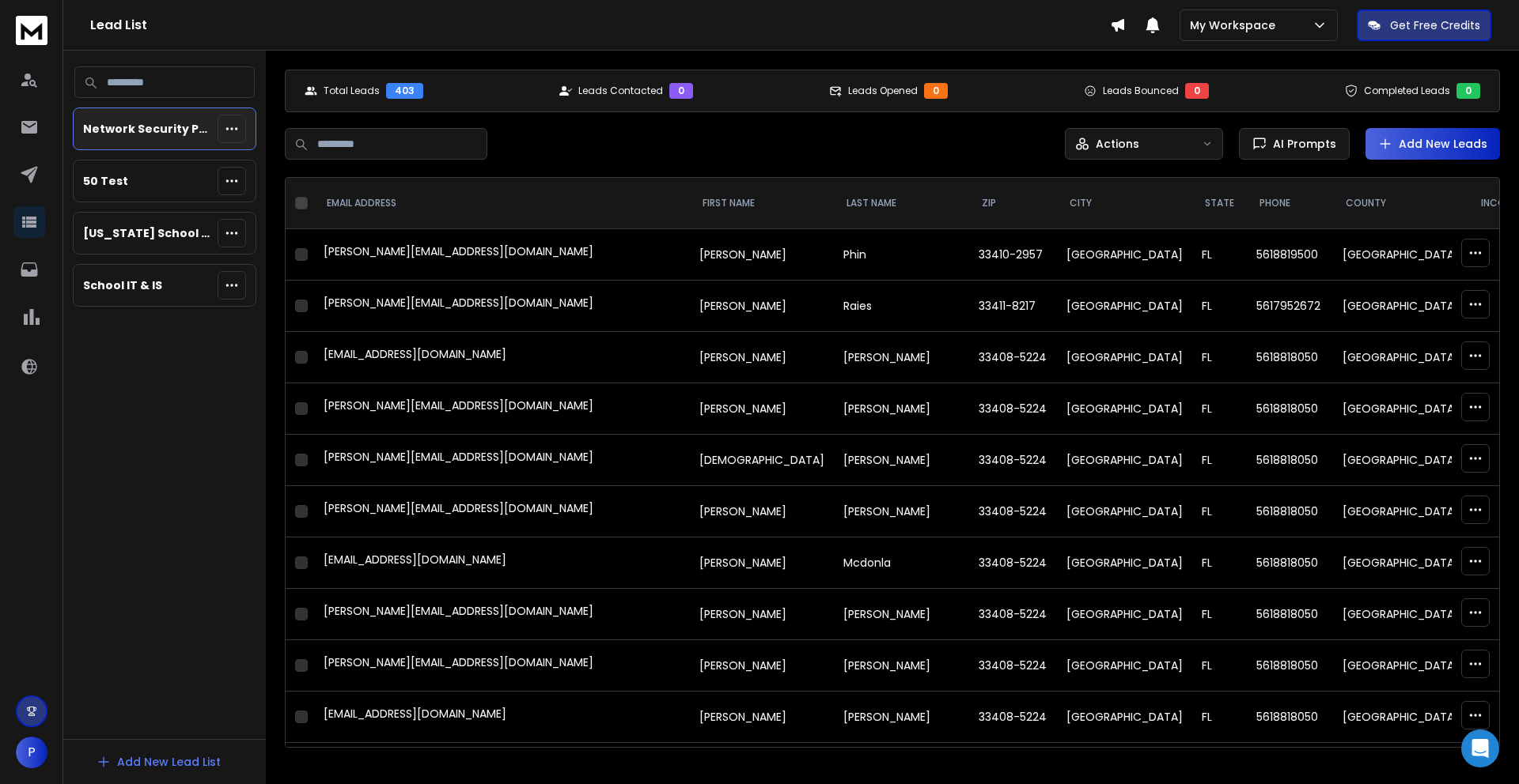
click at [114, 286] on p "School IT & IS" at bounding box center [123, 284] width 79 height 16
